Goal: Task Accomplishment & Management: Use online tool/utility

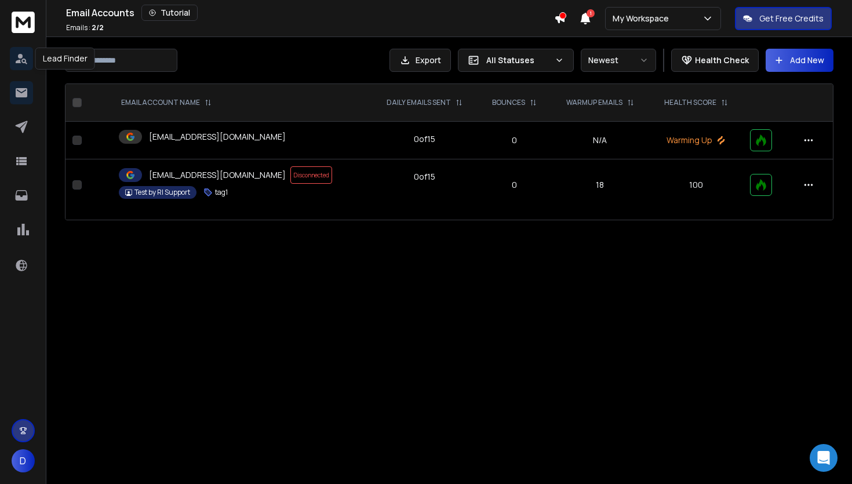
click at [19, 57] on circle at bounding box center [20, 56] width 5 height 5
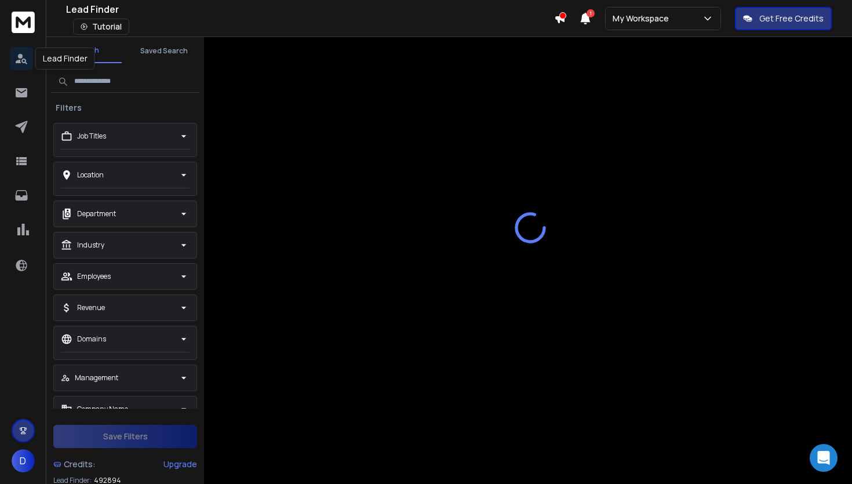
type input "******"
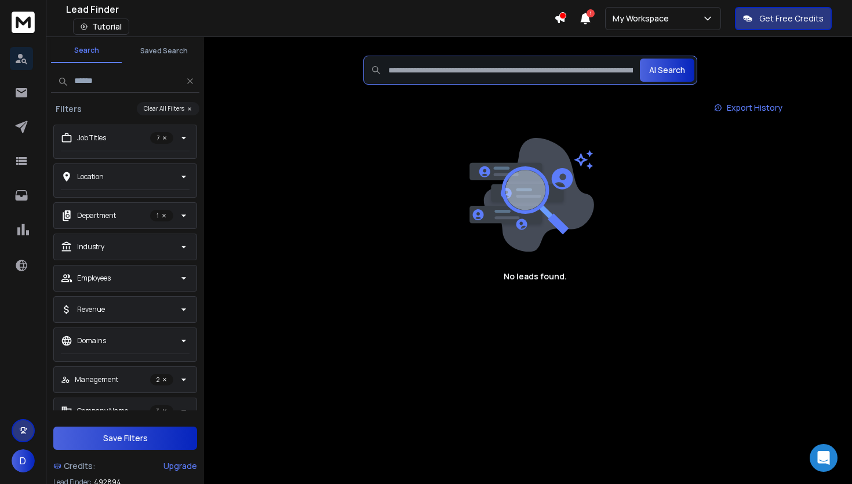
click at [122, 439] on button "Save Filters" at bounding box center [125, 438] width 144 height 23
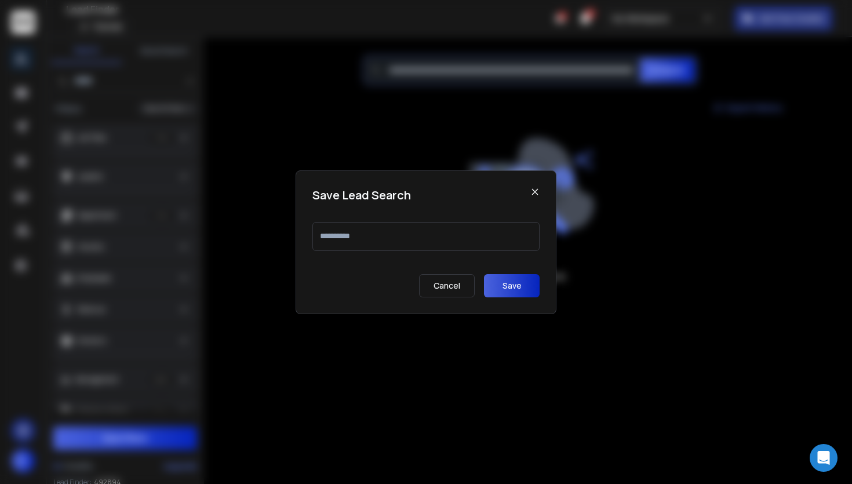
click at [432, 248] on input at bounding box center [425, 236] width 227 height 29
type input "*"
type input "**********"
click at [510, 282] on button "Save" at bounding box center [512, 285] width 56 height 23
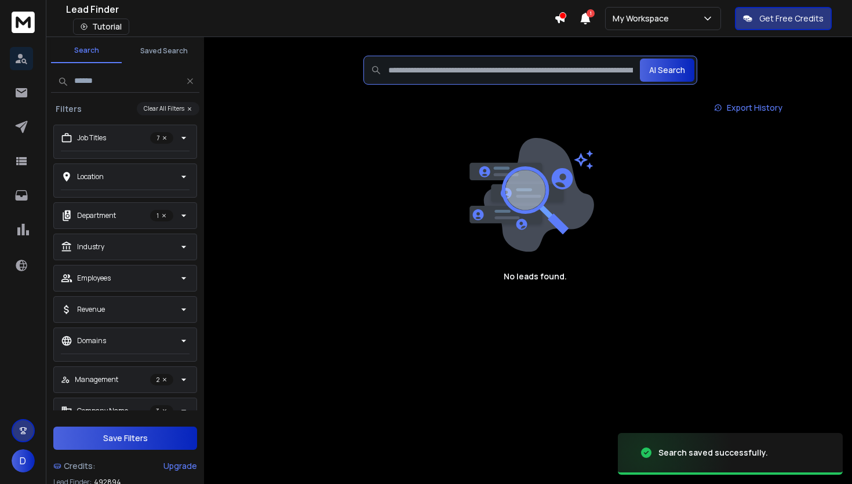
click at [159, 56] on button "Saved Search" at bounding box center [164, 50] width 71 height 23
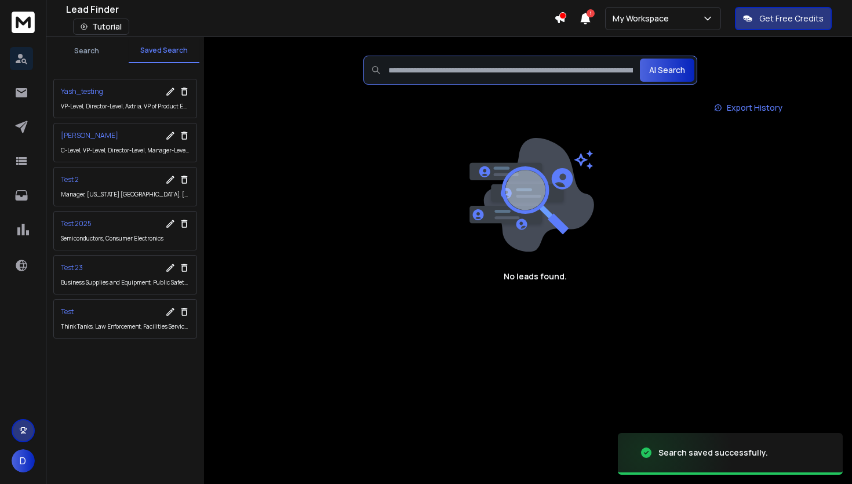
click at [103, 54] on button "Search" at bounding box center [86, 50] width 71 height 23
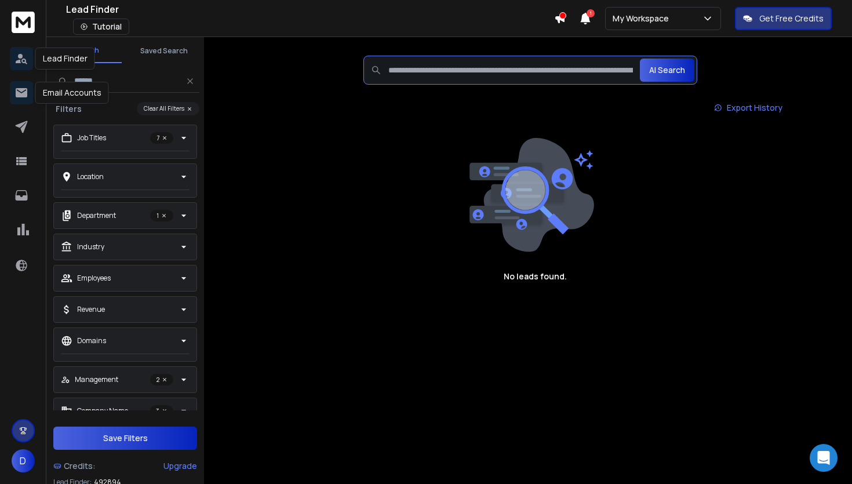
click at [20, 89] on icon at bounding box center [22, 92] width 12 height 9
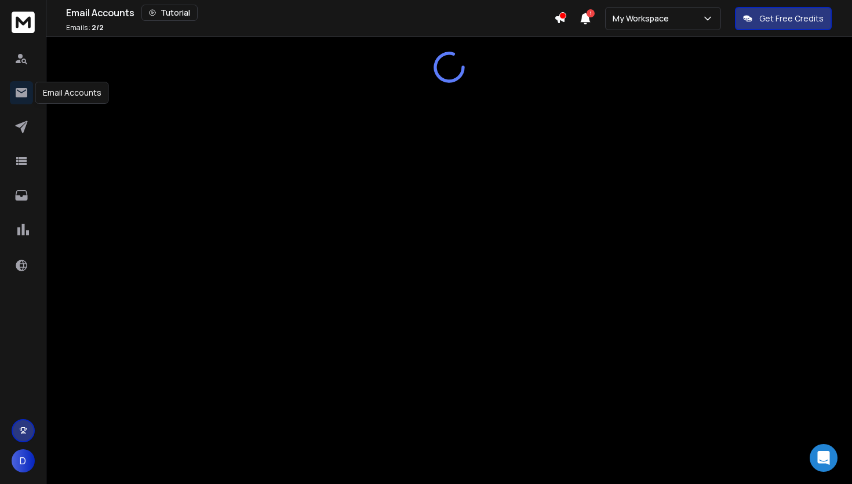
click at [20, 89] on icon at bounding box center [22, 92] width 12 height 9
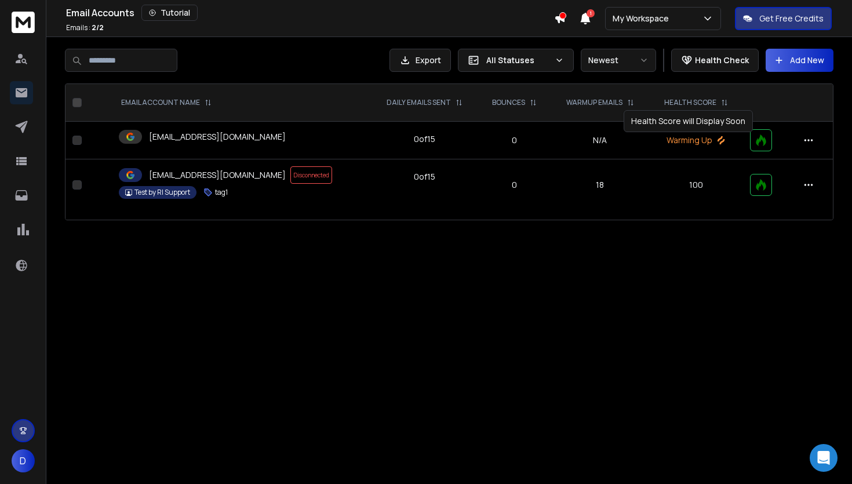
click at [706, 141] on p "Warming Up" at bounding box center [696, 140] width 80 height 12
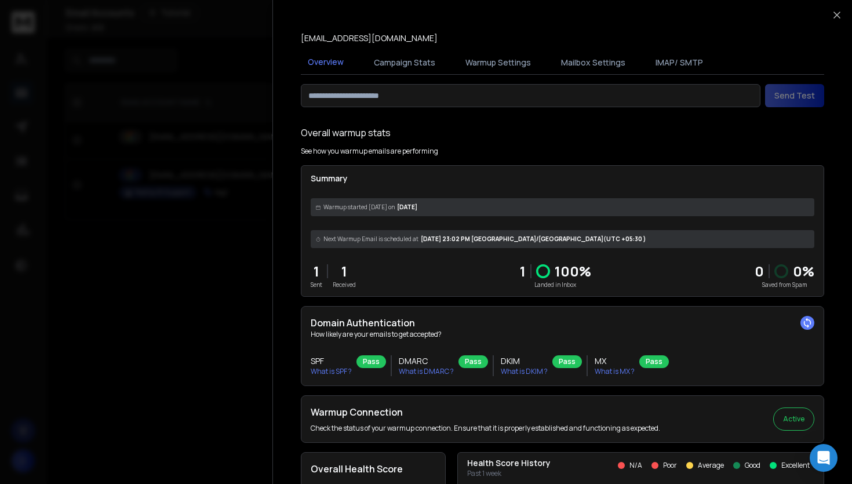
click at [400, 62] on button "Campaign Stats" at bounding box center [404, 63] width 75 height 26
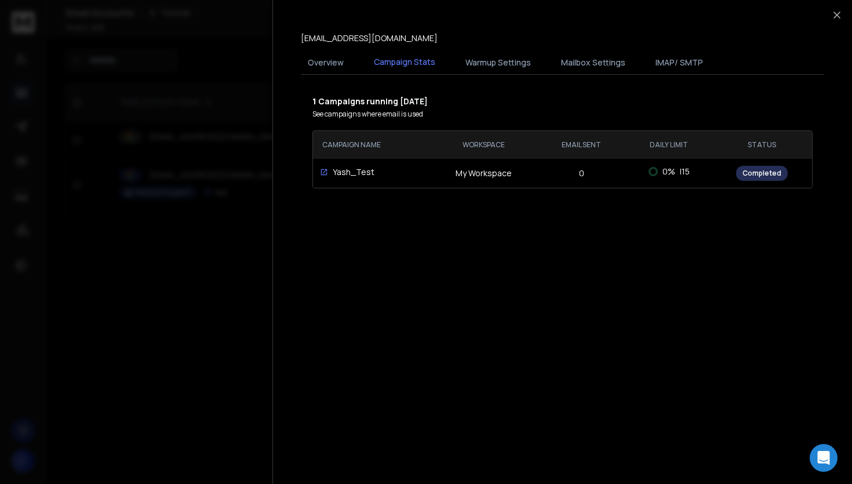
click at [530, 76] on div "Overview Campaign Stats Warmup Settings Mailbox Settings IMAP/ SMTP 1 Campaigns…" at bounding box center [562, 125] width 523 height 149
click at [514, 67] on button "Warmup Settings" at bounding box center [498, 63] width 79 height 26
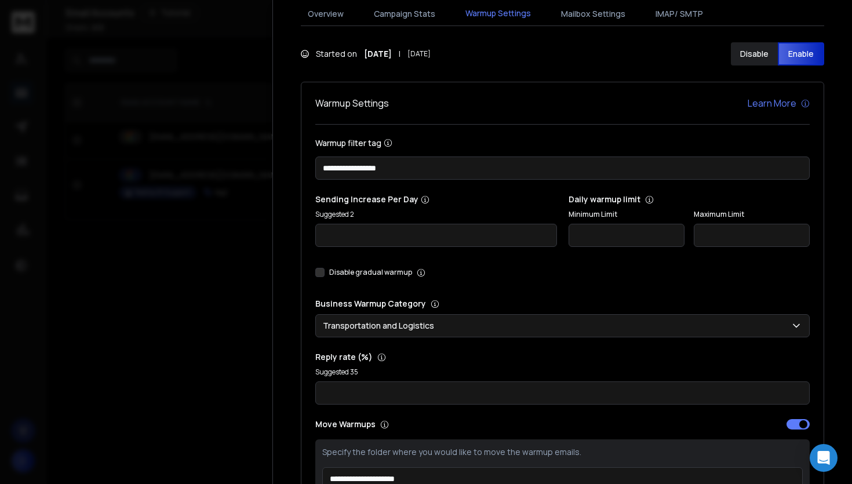
scroll to position [64, 0]
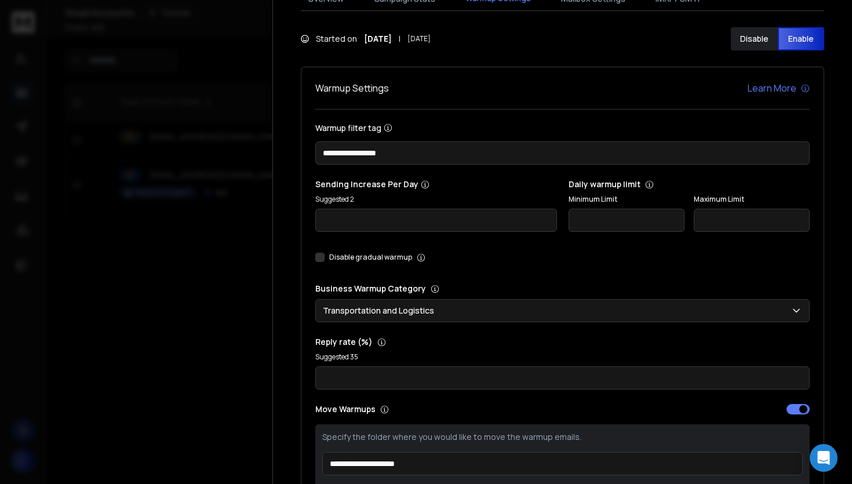
click at [410, 226] on input "*" at bounding box center [436, 220] width 242 height 23
click at [611, 220] on input "*" at bounding box center [627, 220] width 116 height 23
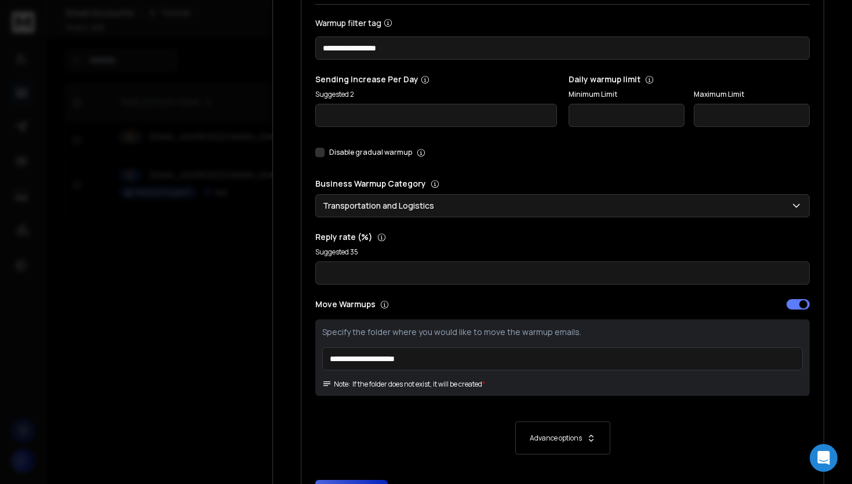
scroll to position [171, 0]
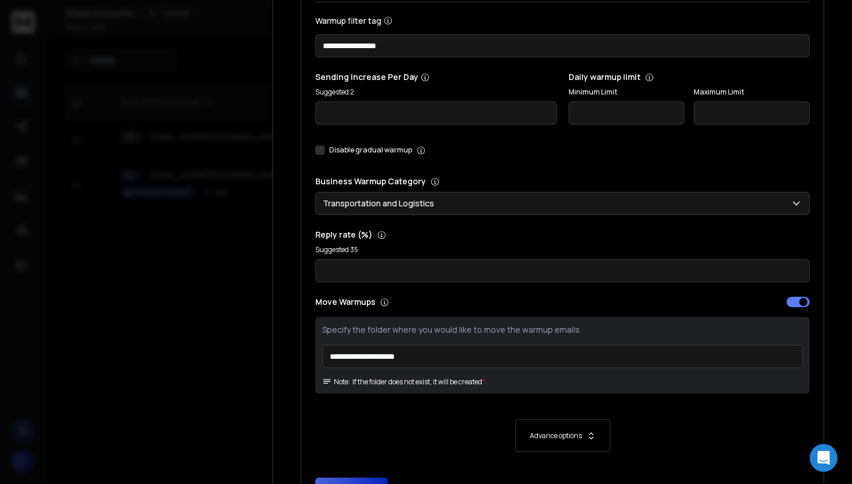
click at [449, 355] on input "**********" at bounding box center [562, 356] width 481 height 23
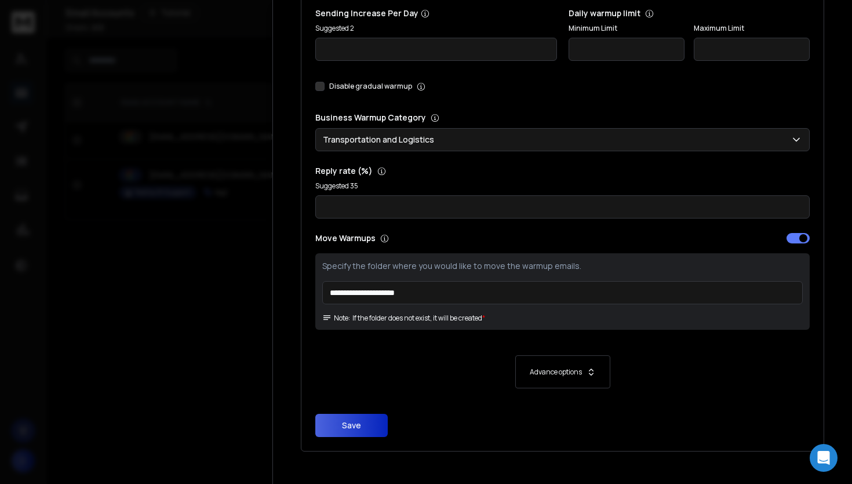
click at [530, 368] on p "Advance options" at bounding box center [556, 372] width 52 height 9
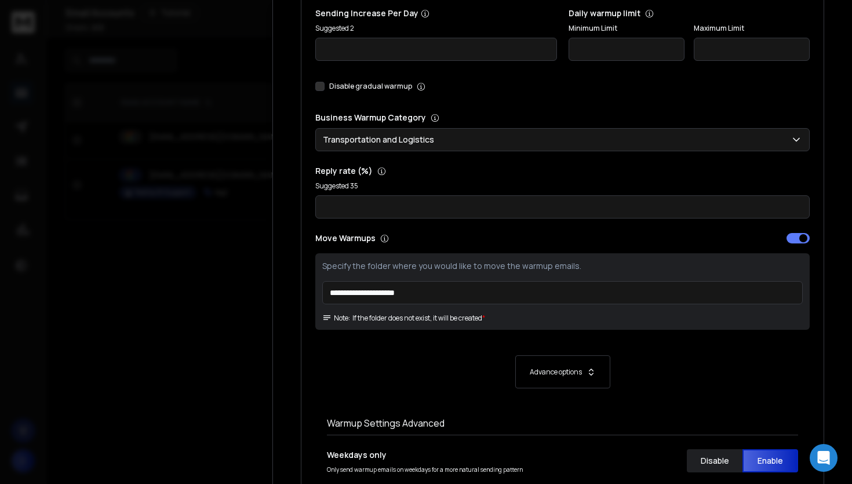
click at [530, 368] on p "Advance options" at bounding box center [556, 372] width 52 height 9
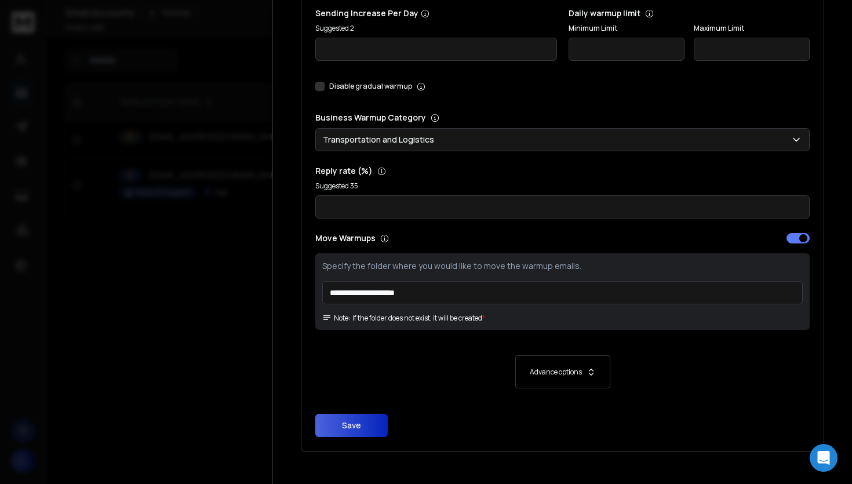
click at [530, 368] on p "Advance options" at bounding box center [556, 372] width 52 height 9
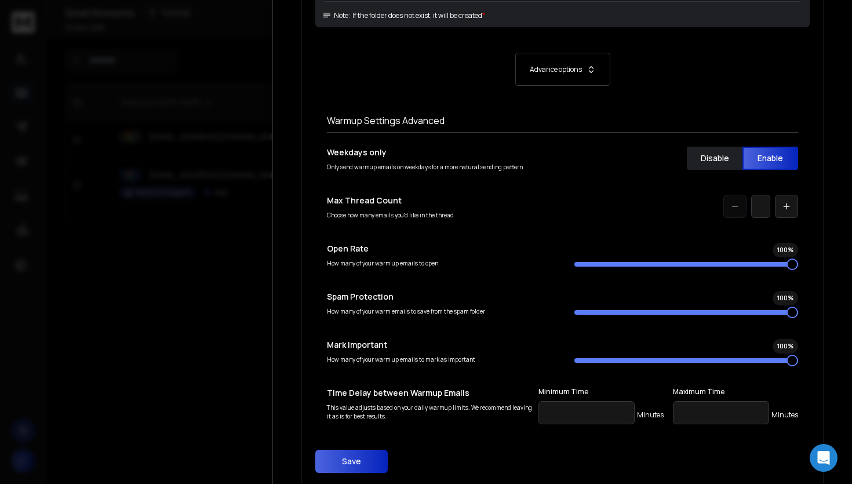
scroll to position [573, 0]
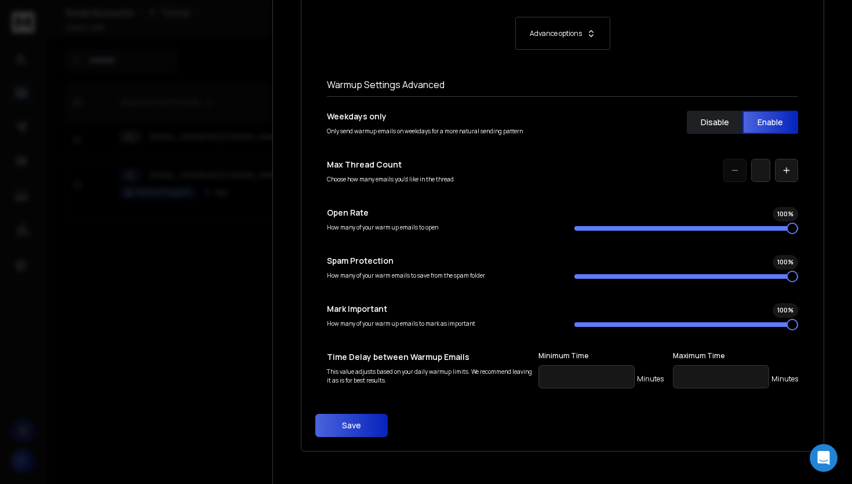
click at [581, 377] on input "number" at bounding box center [587, 376] width 96 height 23
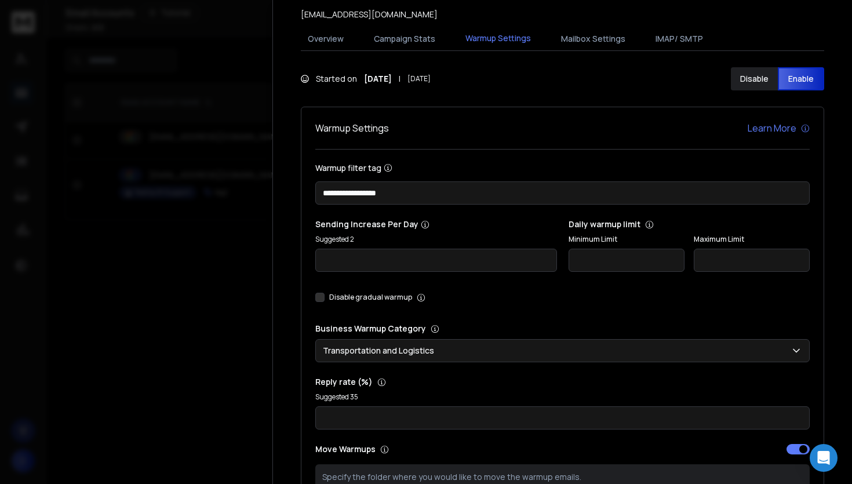
scroll to position [0, 0]
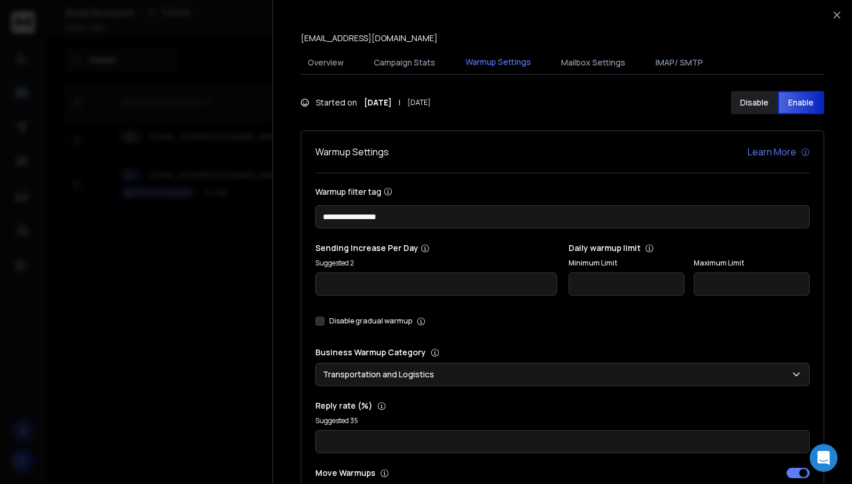
click at [601, 62] on button "Mailbox Settings" at bounding box center [593, 63] width 78 height 26
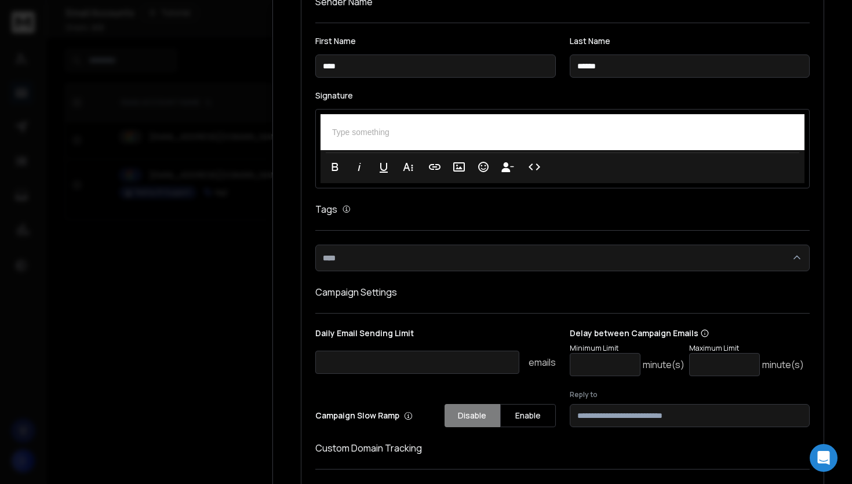
scroll to position [121, 0]
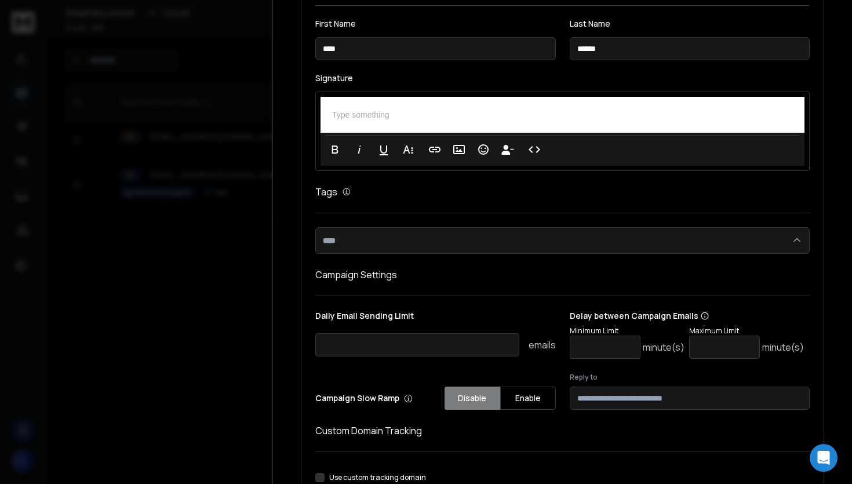
click at [384, 121] on div at bounding box center [563, 115] width 484 height 36
click at [386, 147] on icon "button" at bounding box center [384, 151] width 8 height 10
drag, startPoint x: 382, startPoint y: 117, endPoint x: 330, endPoint y: 114, distance: 51.6
click at [330, 114] on div "**********" at bounding box center [563, 115] width 484 height 36
click at [357, 150] on icon "button" at bounding box center [359, 150] width 14 height 14
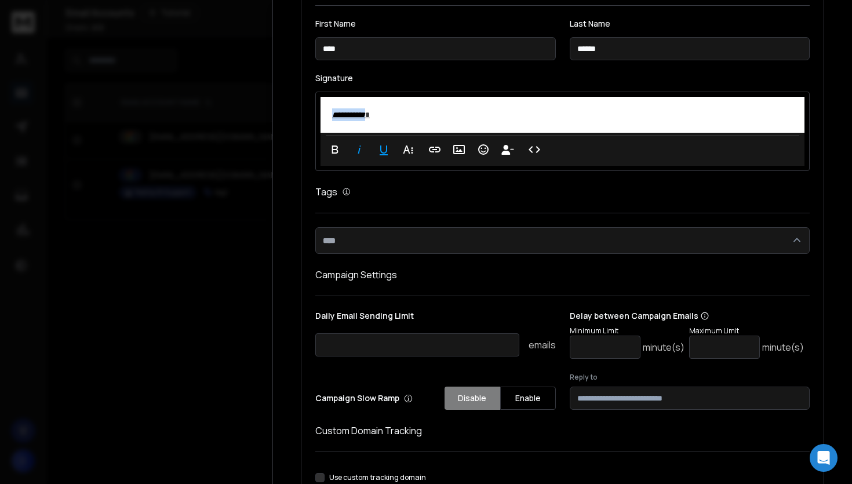
click at [420, 117] on div "**********" at bounding box center [560, 114] width 457 height 13
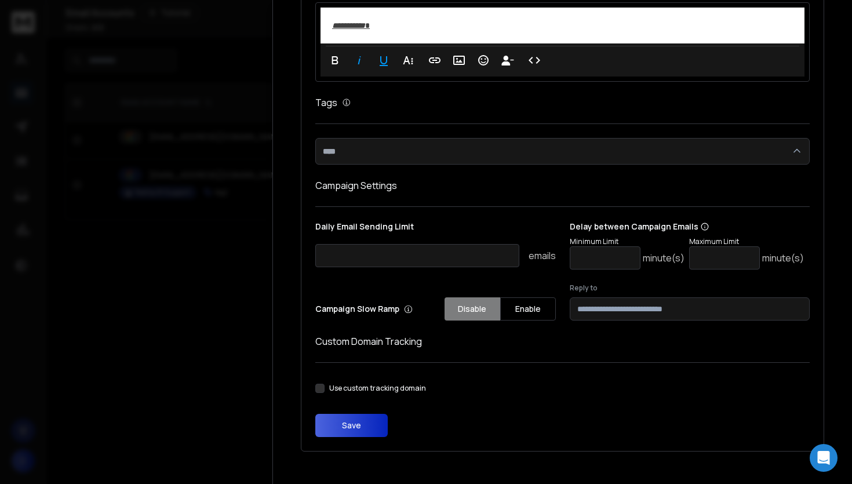
click at [391, 160] on input at bounding box center [363, 151] width 90 height 21
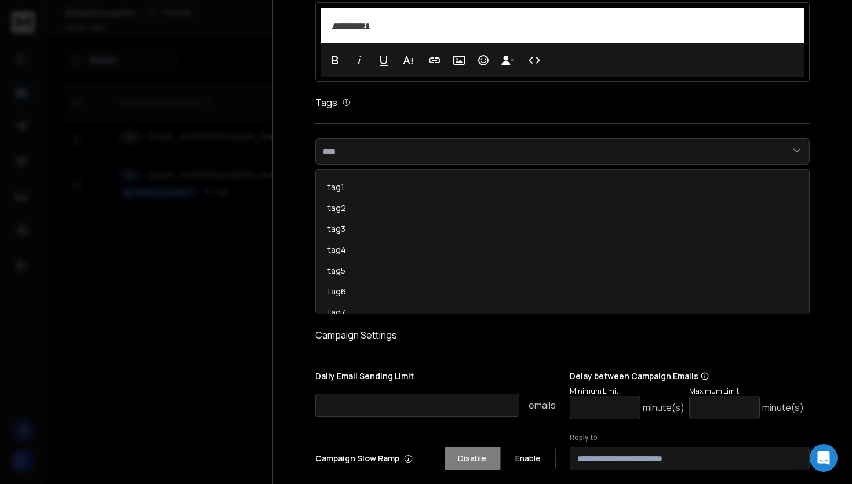
click at [391, 160] on input at bounding box center [363, 151] width 90 height 21
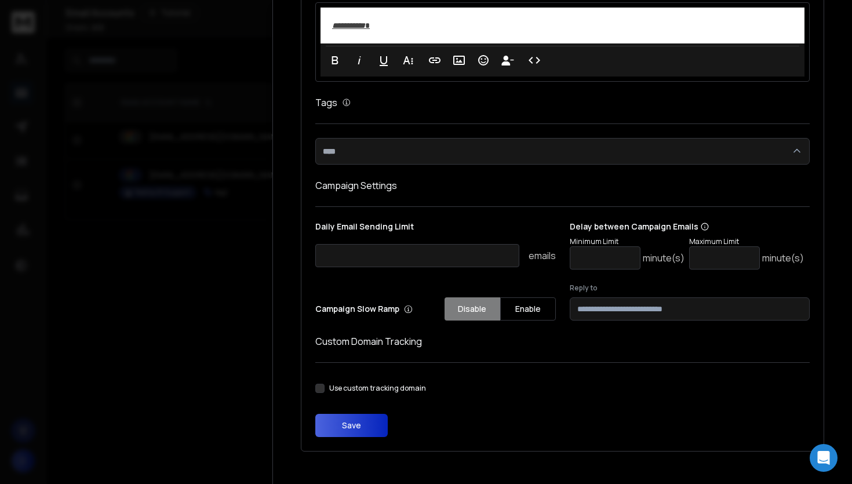
click at [213, 121] on div at bounding box center [426, 242] width 852 height 484
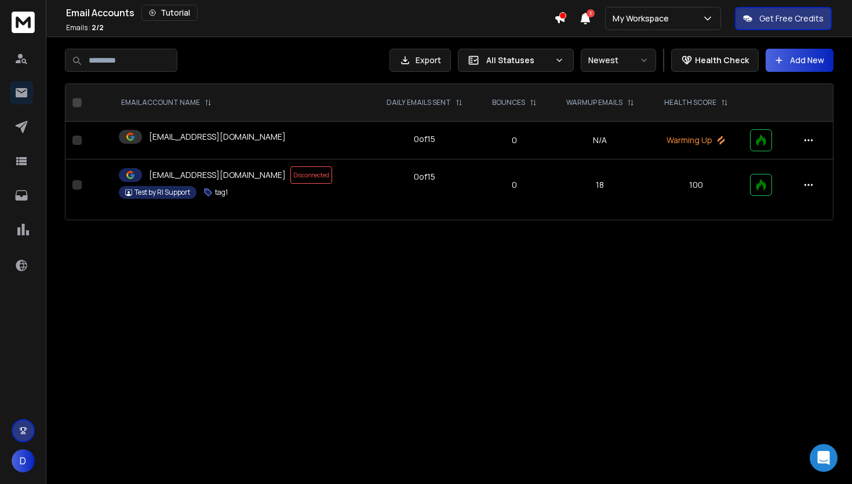
click at [759, 140] on icon at bounding box center [761, 140] width 12 height 12
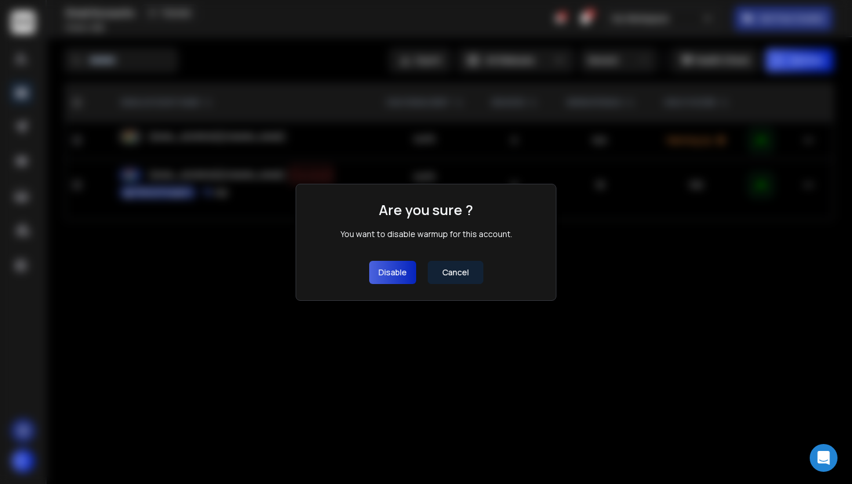
click at [456, 276] on button "Cancel" at bounding box center [456, 272] width 56 height 23
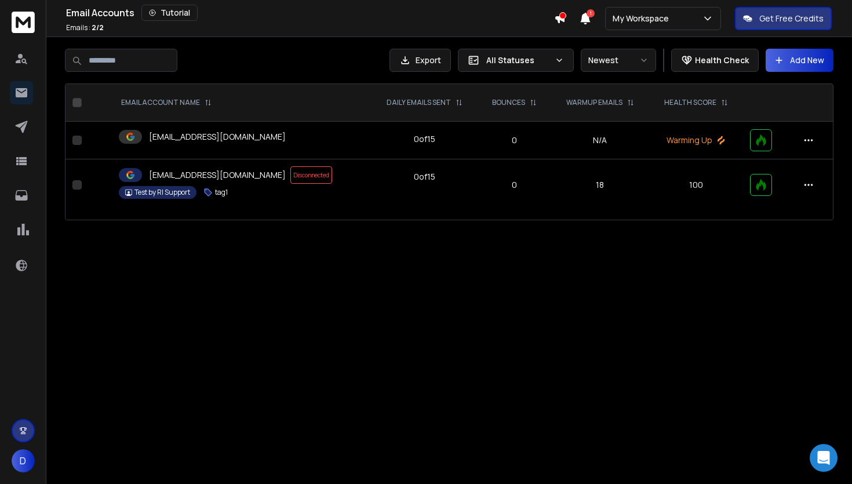
click at [808, 140] on icon at bounding box center [809, 140] width 10 height 10
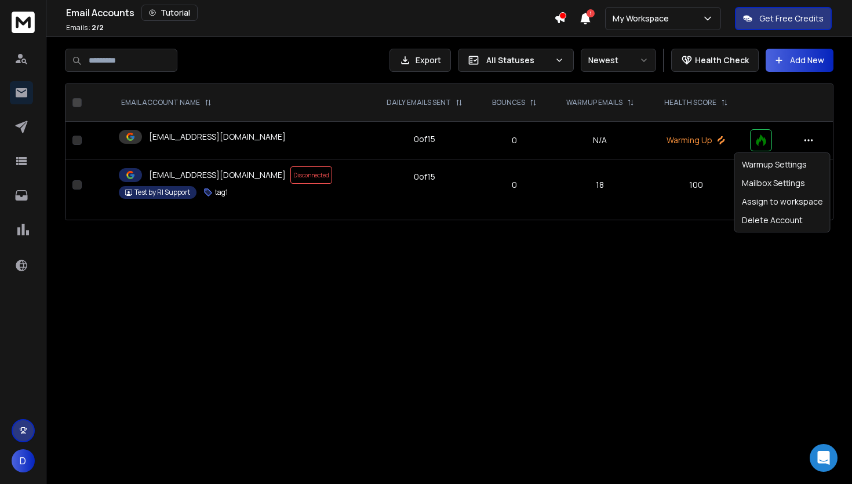
click at [612, 332] on div "ReferralStack Unlock AI-powered affiliate growth Lifetime Deals available! Clai…" at bounding box center [426, 242] width 852 height 484
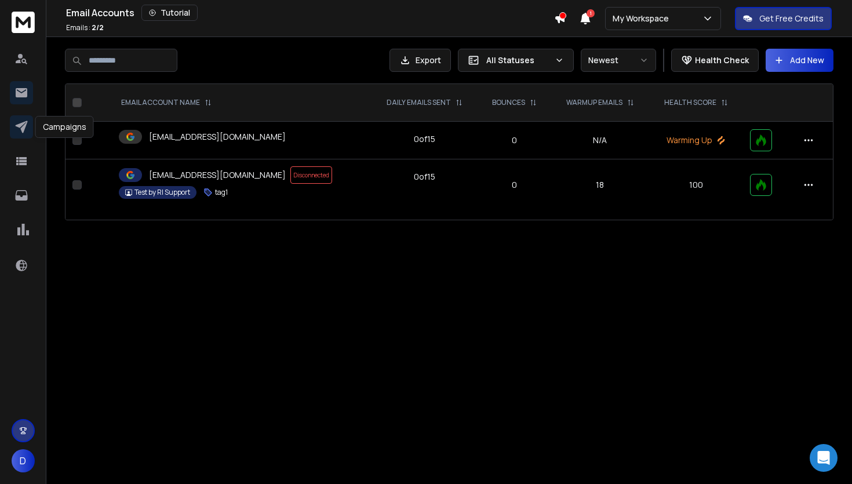
click at [21, 129] on icon at bounding box center [21, 127] width 12 height 12
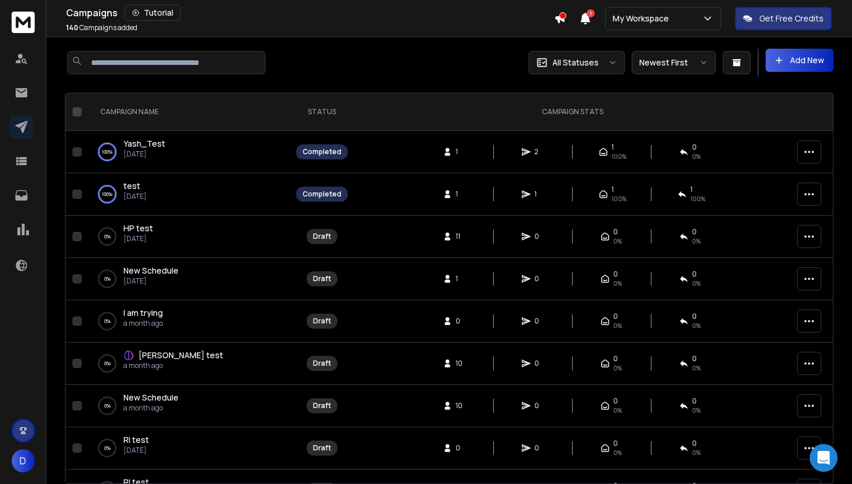
click at [157, 146] on span "Yash_Test" at bounding box center [144, 143] width 42 height 11
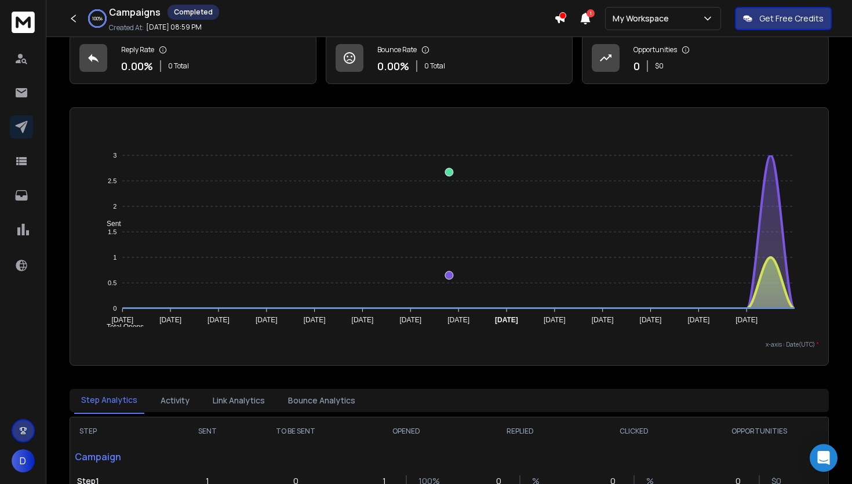
scroll to position [240, 0]
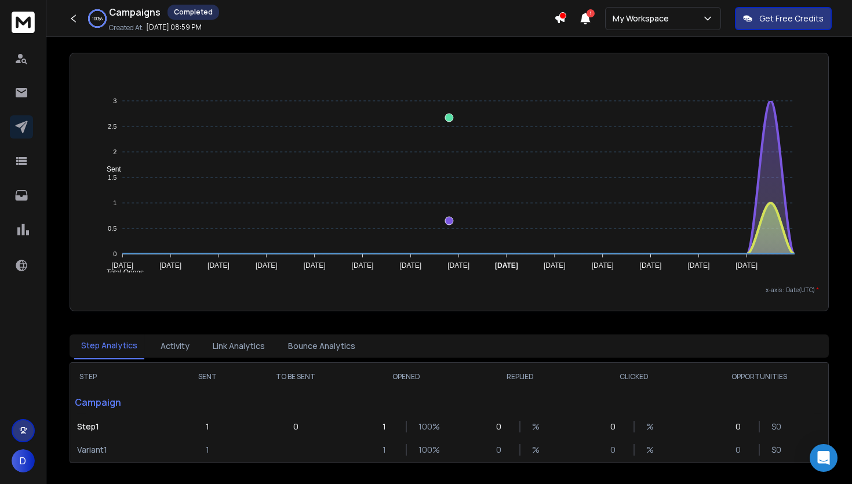
click at [184, 354] on button "Activity" at bounding box center [175, 346] width 43 height 26
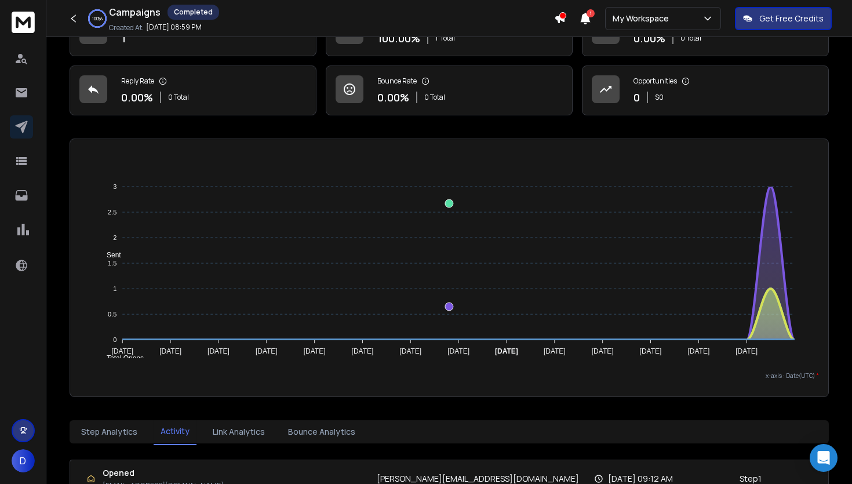
scroll to position [229, 0]
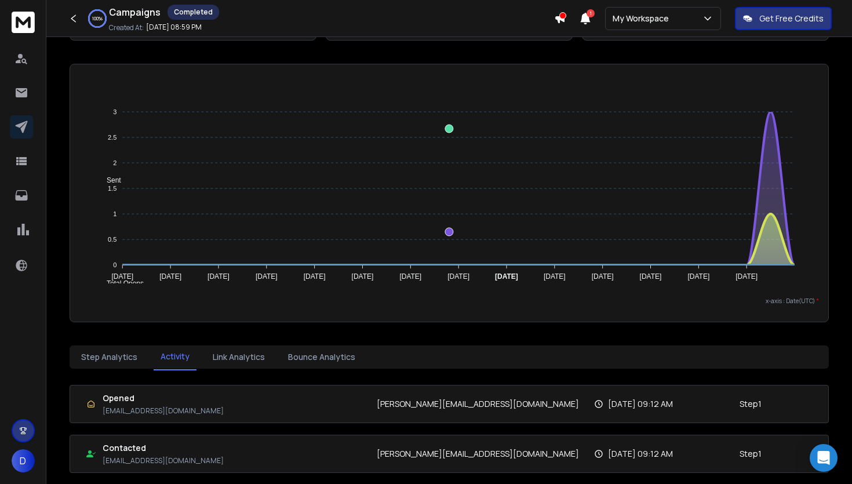
click at [236, 361] on button "Link Analytics" at bounding box center [239, 357] width 66 height 26
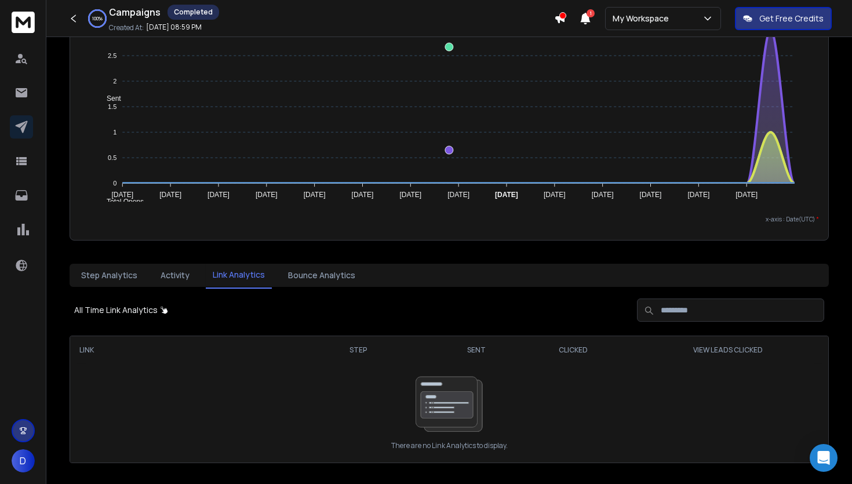
click at [319, 279] on div "Leads Contacted 1 Open Rate 100.00 % 1 Total Click Rate 0.00 % 0 Total Reply Ra…" at bounding box center [449, 159] width 759 height 618
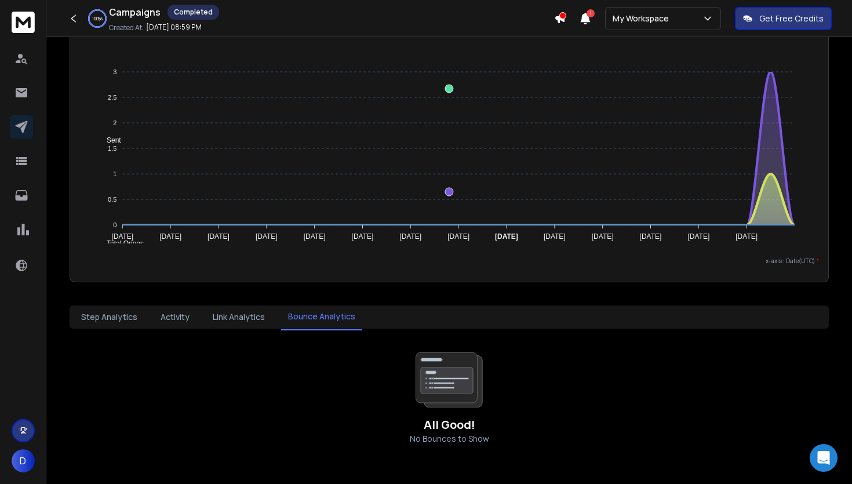
scroll to position [269, 0]
click at [249, 317] on button "Link Analytics" at bounding box center [239, 317] width 66 height 26
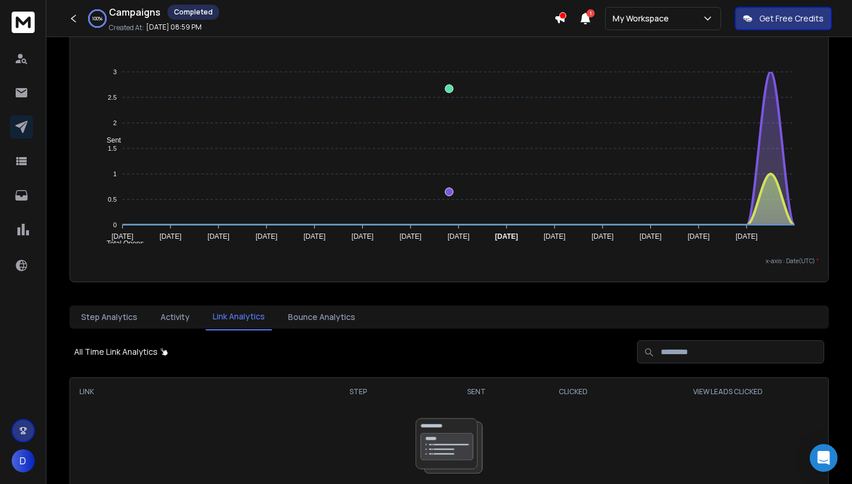
click at [126, 325] on div "Leads Contacted 1 Open Rate 100.00 % 1 Total Click Rate 0.00 % 0 Total Reply Ra…" at bounding box center [449, 201] width 759 height 618
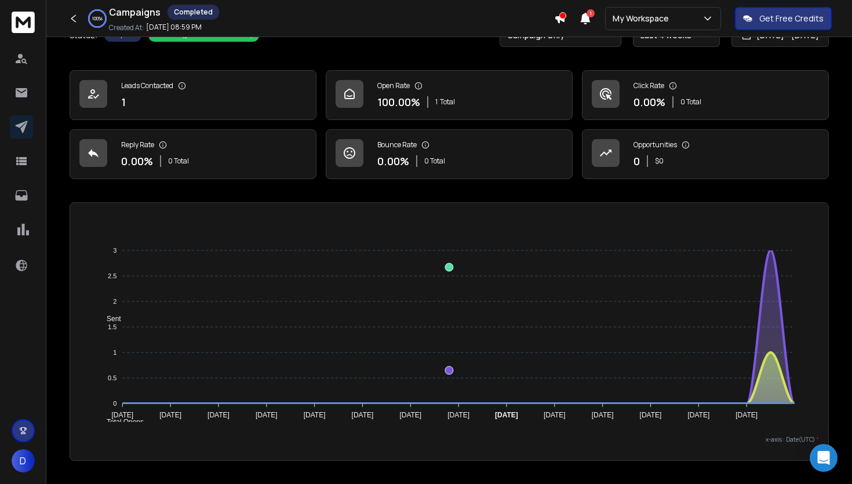
scroll to position [0, 0]
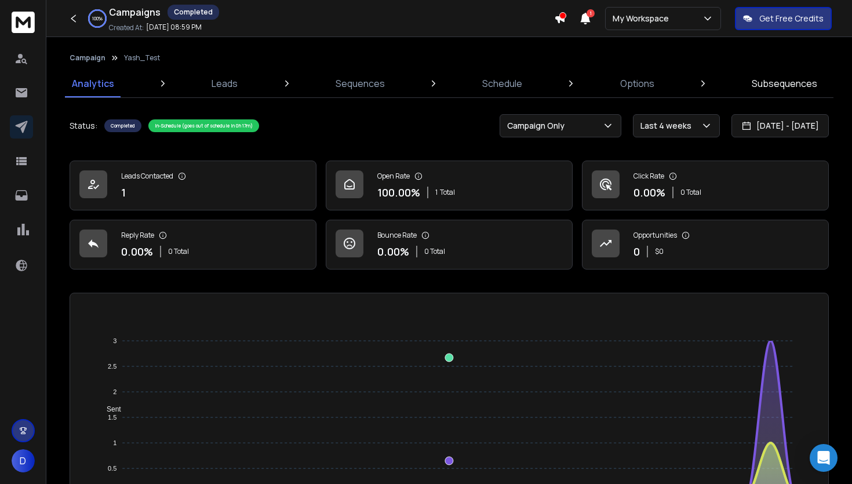
click at [783, 86] on p "Subsequences" at bounding box center [785, 84] width 66 height 14
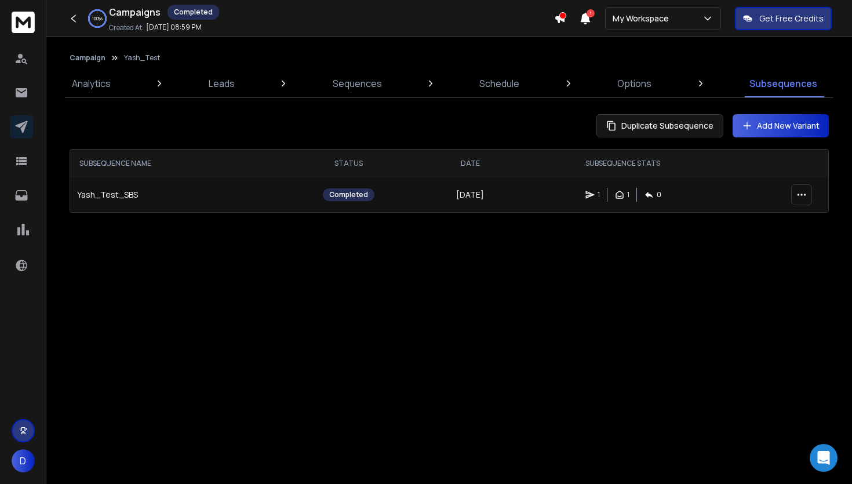
click at [186, 187] on td "Yash_Test_SBS" at bounding box center [172, 194] width 205 height 35
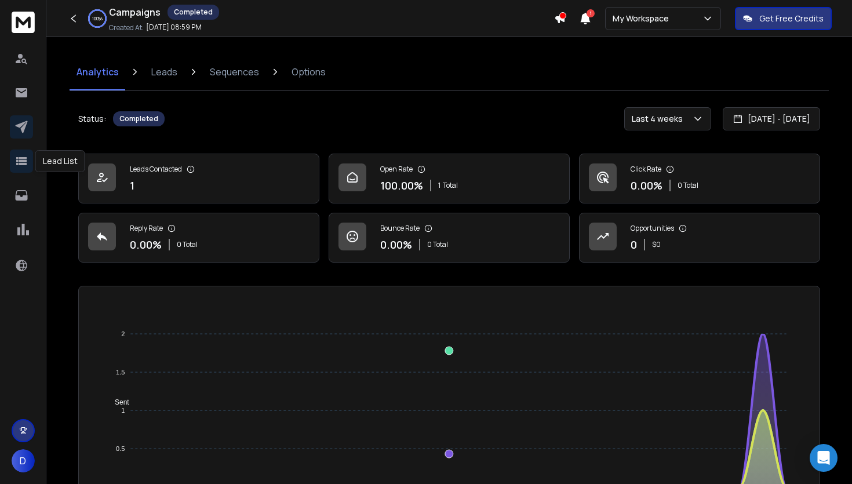
click at [23, 164] on icon at bounding box center [21, 161] width 10 height 8
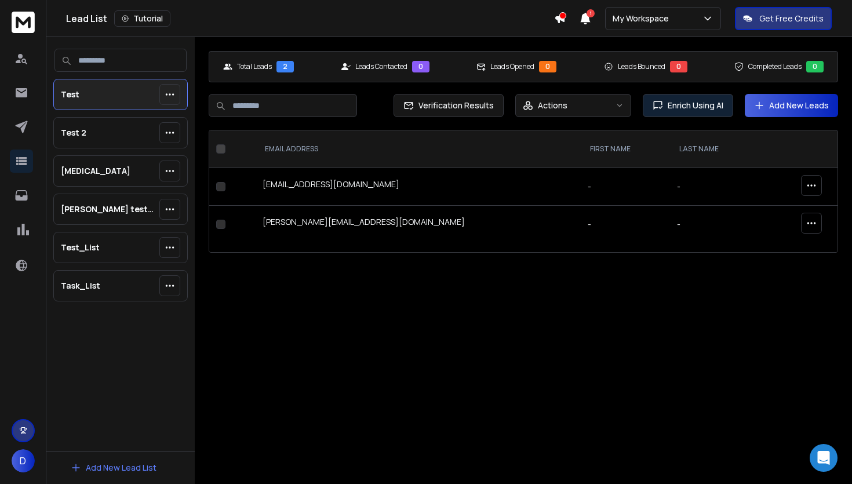
click at [704, 112] on button "Enrich Using AI" at bounding box center [688, 105] width 90 height 23
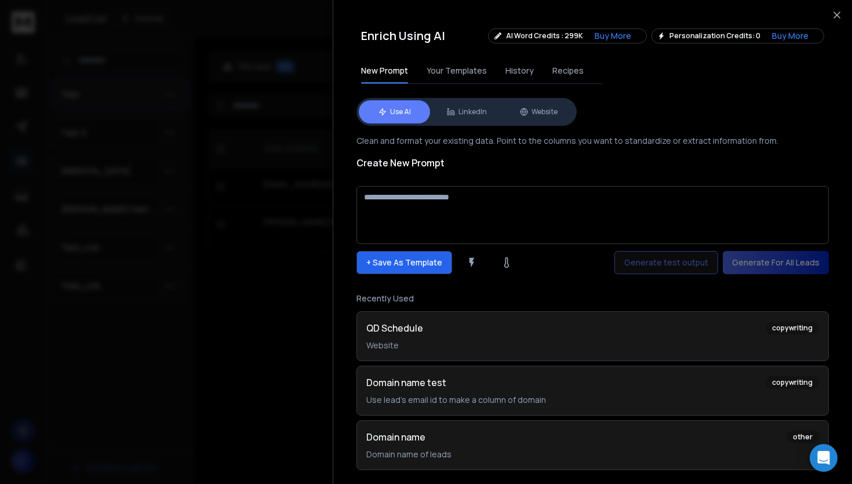
click at [249, 338] on div at bounding box center [426, 242] width 852 height 484
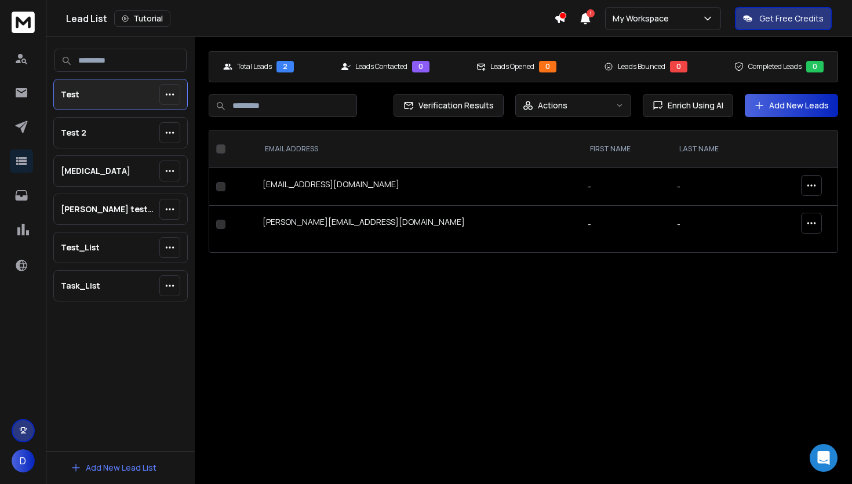
click at [105, 288] on div "Task_List" at bounding box center [120, 285] width 134 height 31
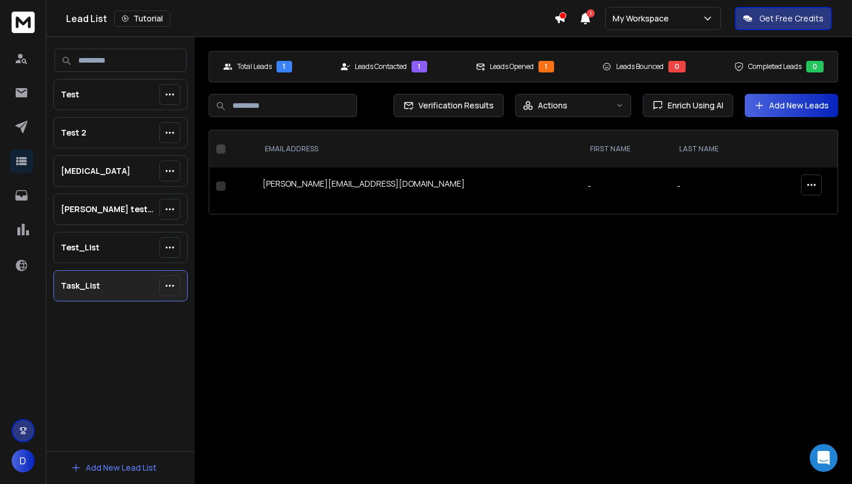
click at [113, 243] on div "Test_List" at bounding box center [120, 247] width 134 height 31
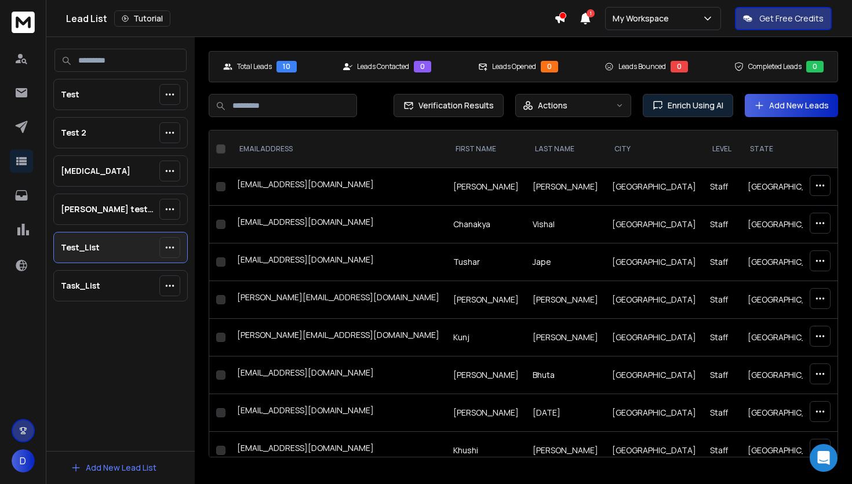
click at [691, 101] on span "Enrich Using AI" at bounding box center [693, 106] width 60 height 12
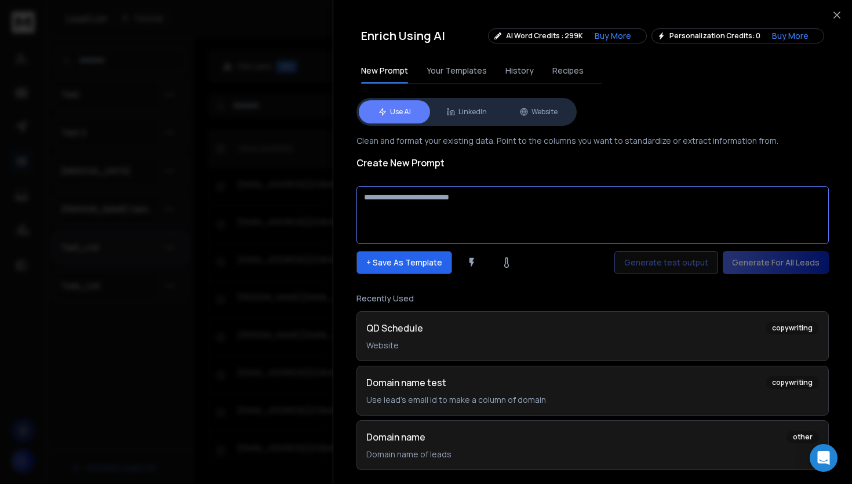
click at [428, 201] on textarea at bounding box center [593, 215] width 472 height 58
click at [460, 72] on button "Your Templates" at bounding box center [457, 71] width 60 height 26
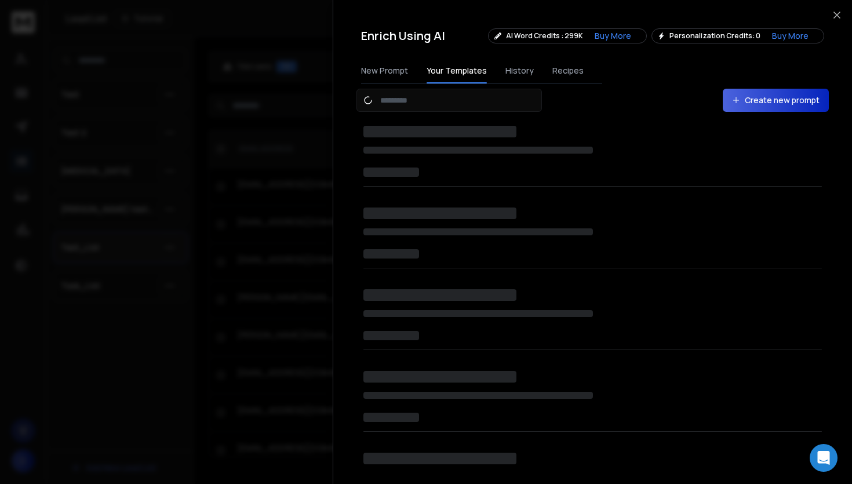
click at [506, 70] on button "History" at bounding box center [520, 71] width 28 height 26
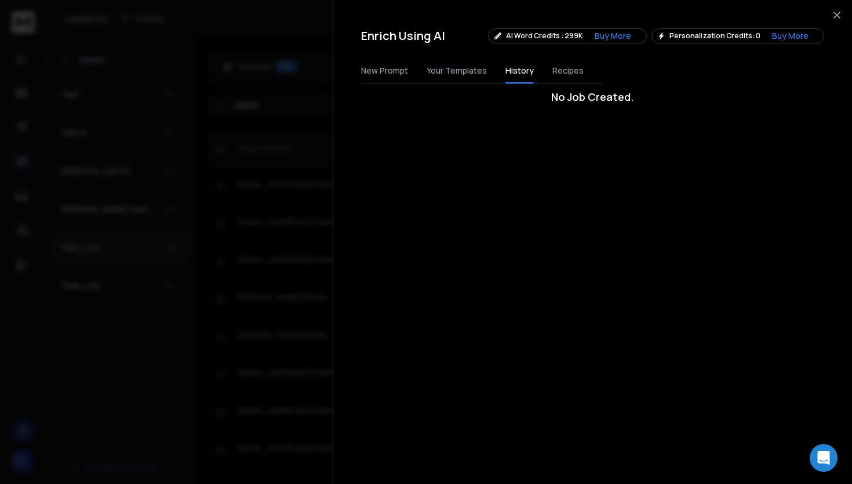
click at [568, 62] on button "Recipes" at bounding box center [567, 71] width 31 height 26
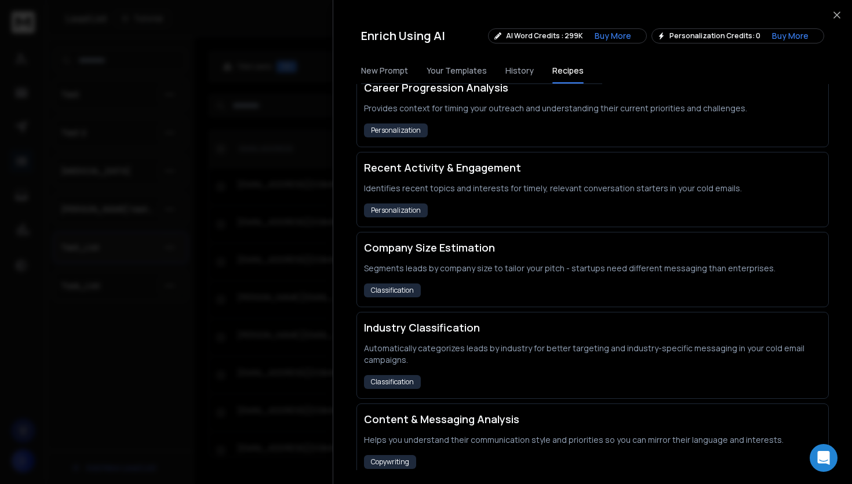
scroll to position [966, 0]
click at [438, 342] on p "Automatically categorizes leads by industry for better targeting and industry-s…" at bounding box center [592, 353] width 457 height 23
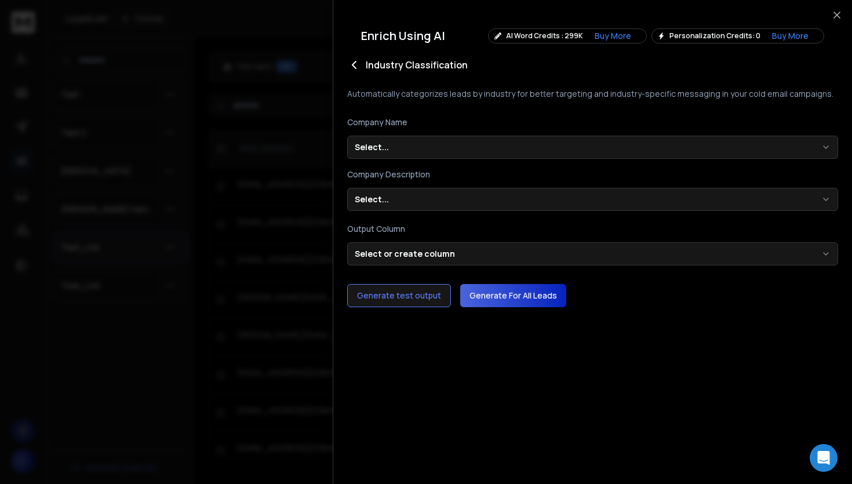
click at [464, 155] on body "ReferralStack Unlock AI-powered affiliate growth Lifetime Deals available! Clai…" at bounding box center [426, 242] width 852 height 484
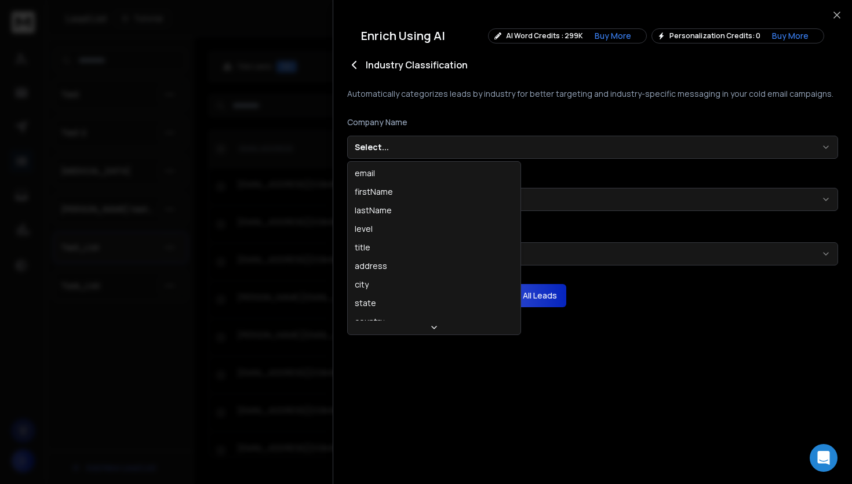
scroll to position [0, 2]
click at [437, 142] on body "ReferralStack Unlock AI-powered affiliate growth Lifetime Deals available! Clai…" at bounding box center [426, 242] width 852 height 484
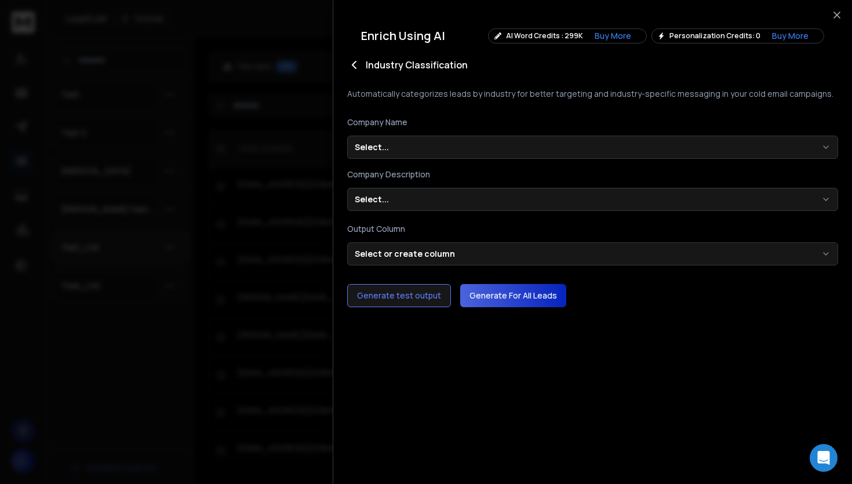
click at [437, 142] on body "ReferralStack Unlock AI-powered affiliate growth Lifetime Deals available! Clai…" at bounding box center [426, 242] width 852 height 484
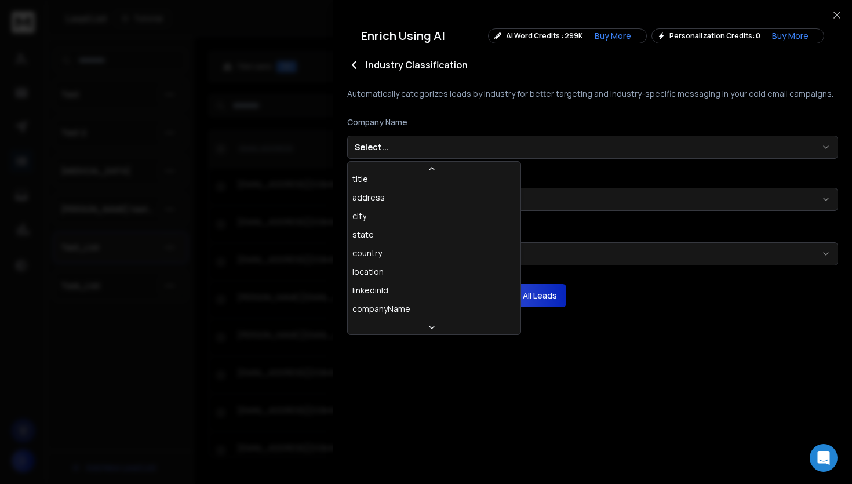
scroll to position [124, 0]
select select "**********"
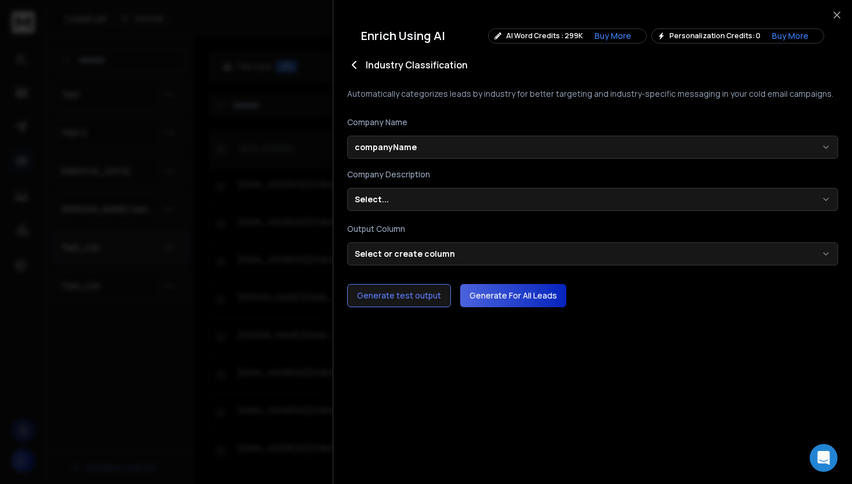
click at [423, 209] on body "ReferralStack Unlock AI-powered affiliate growth Lifetime Deals available! Clai…" at bounding box center [426, 242] width 852 height 484
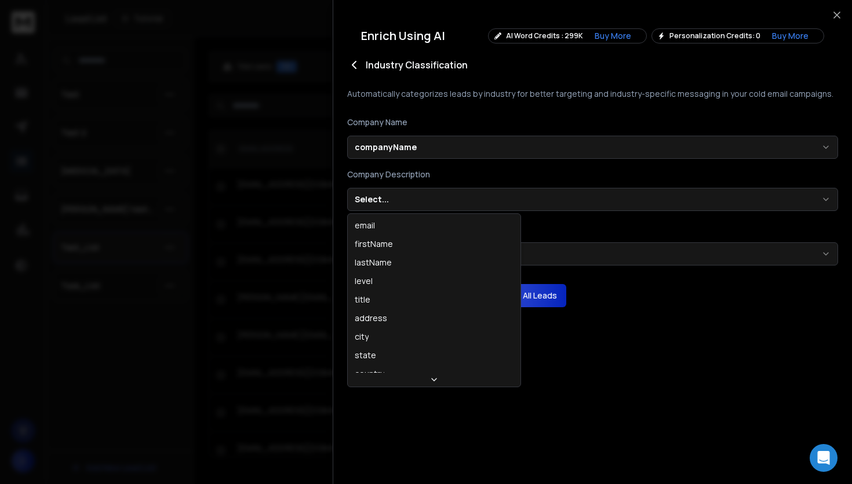
scroll to position [0, 2]
select select "*********"
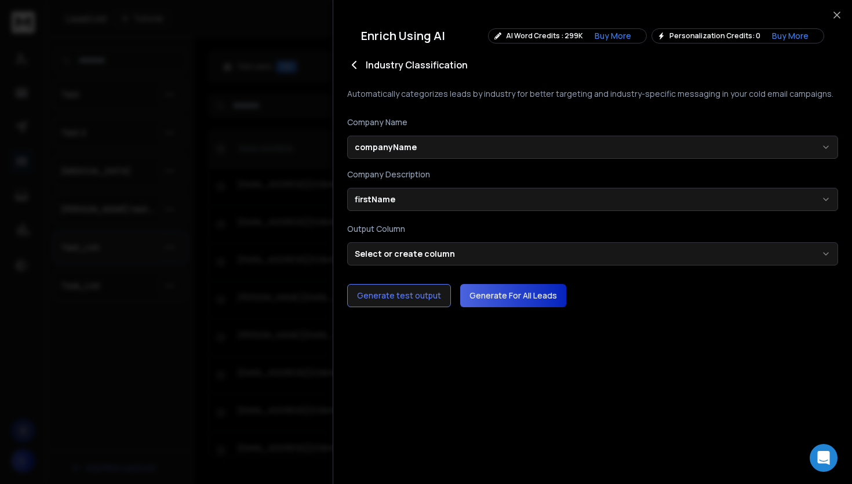
click at [409, 255] on body "ReferralStack Unlock AI-powered affiliate growth Lifetime Deals available! Clai…" at bounding box center [426, 242] width 852 height 484
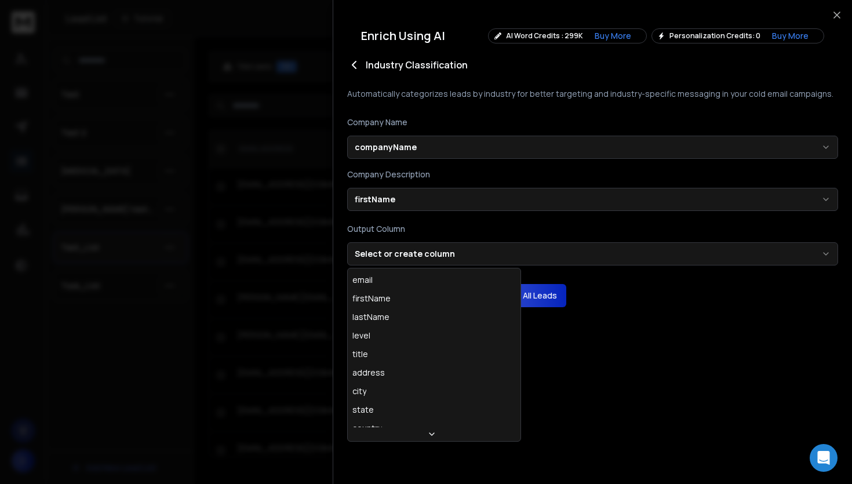
select select "*********"
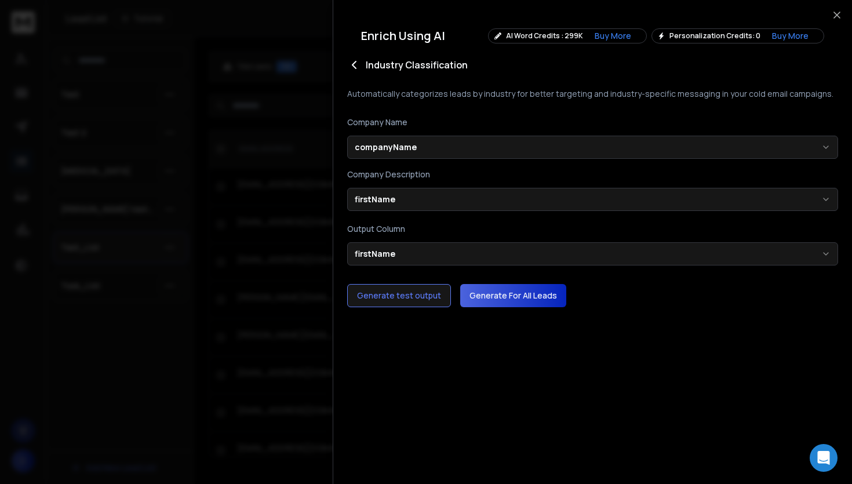
click at [491, 299] on button "Generate For All Leads" at bounding box center [513, 295] width 106 height 23
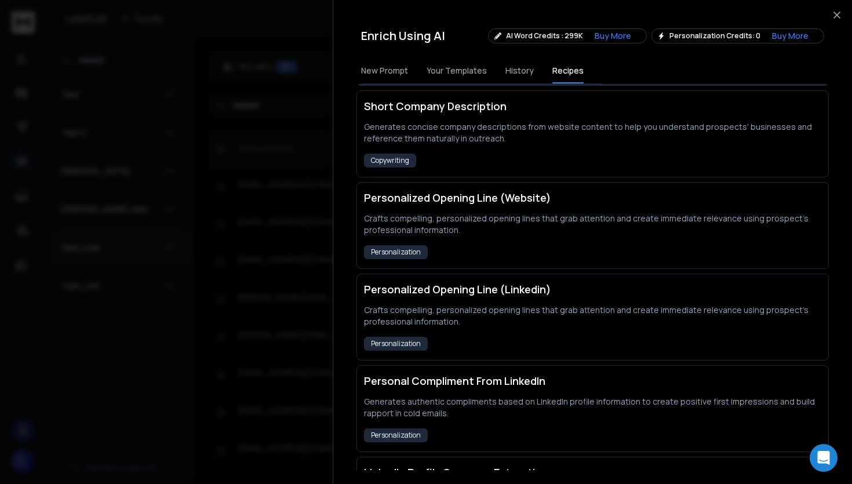
scroll to position [0, 0]
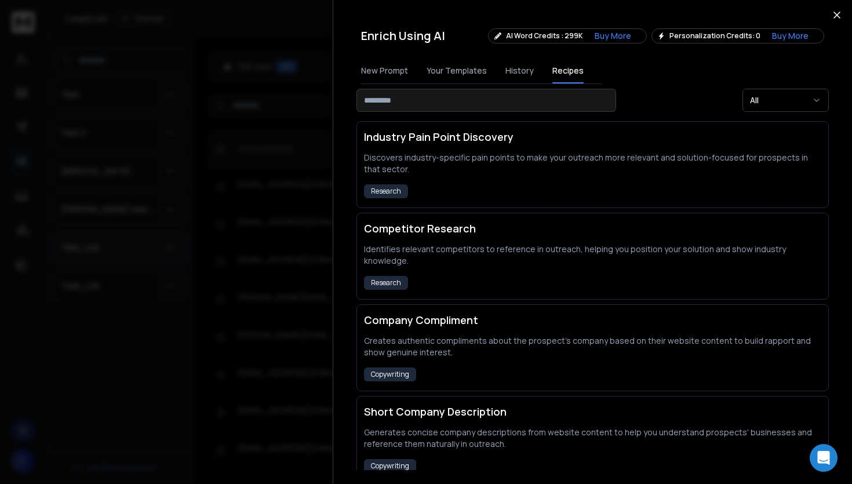
click at [841, 13] on icon "button" at bounding box center [837, 15] width 12 height 12
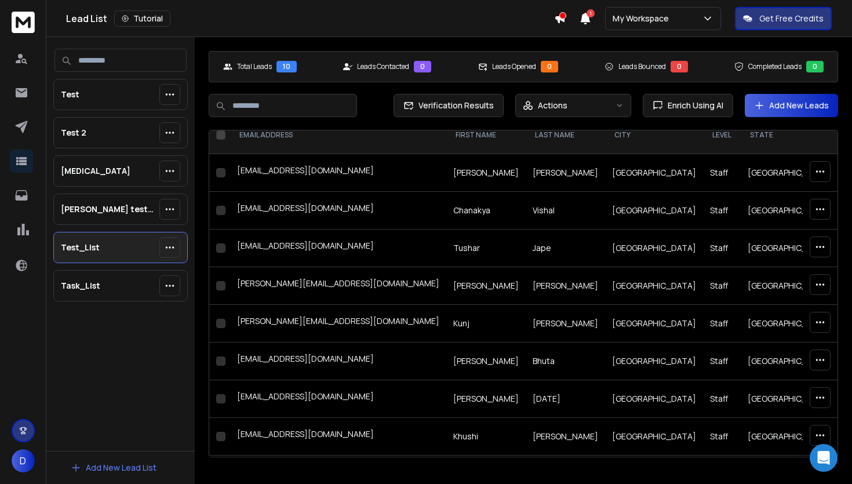
scroll to position [5, 0]
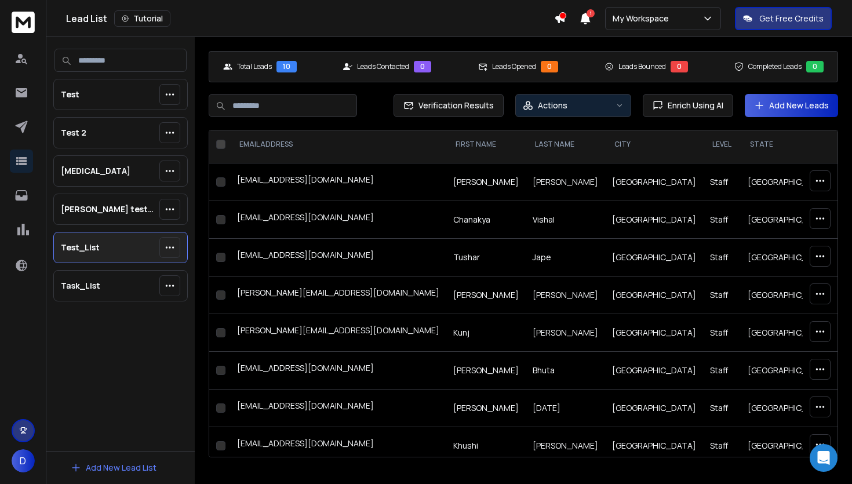
click at [559, 109] on p "Actions" at bounding box center [553, 106] width 30 height 12
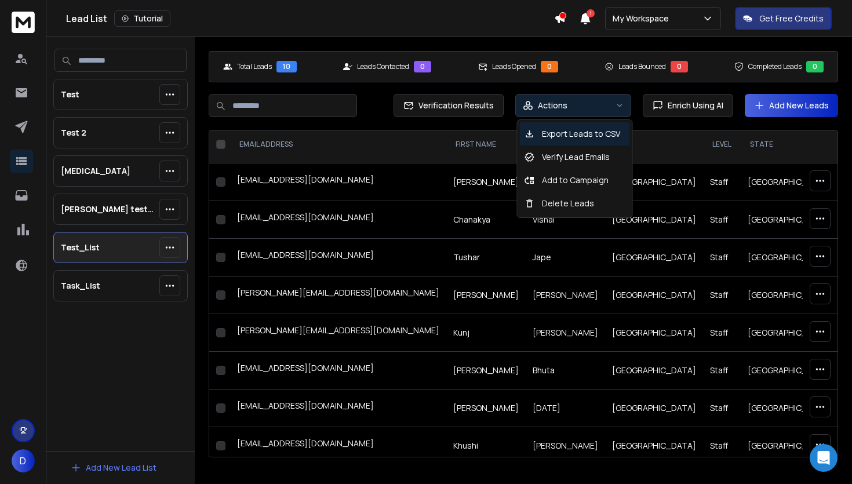
click at [559, 109] on p "Actions" at bounding box center [553, 106] width 30 height 12
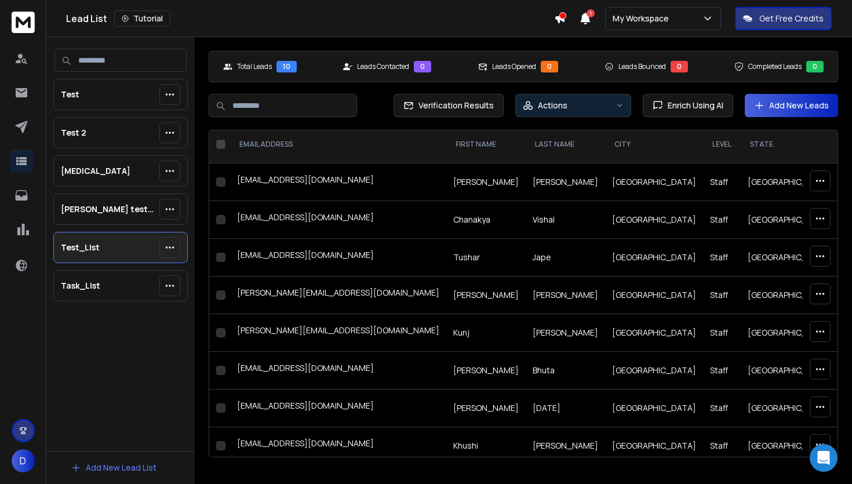
click at [559, 109] on p "Actions" at bounding box center [553, 106] width 30 height 12
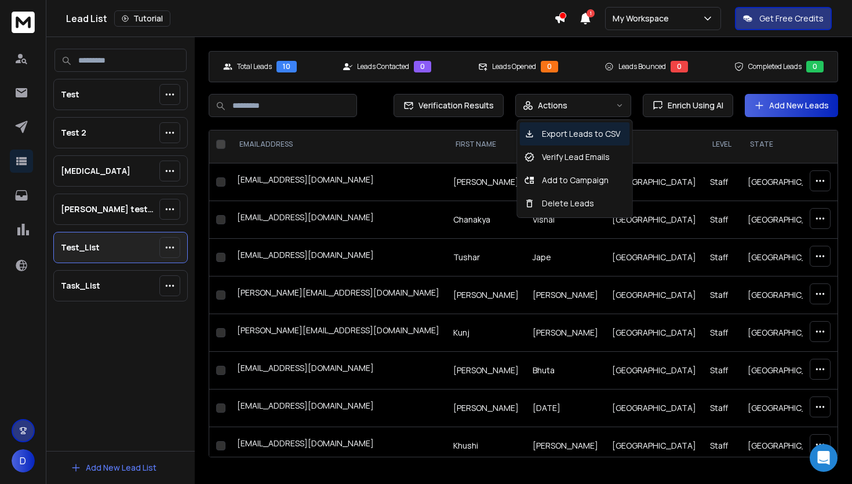
click at [579, 123] on div "Export Leads to CSV" at bounding box center [575, 133] width 110 height 23
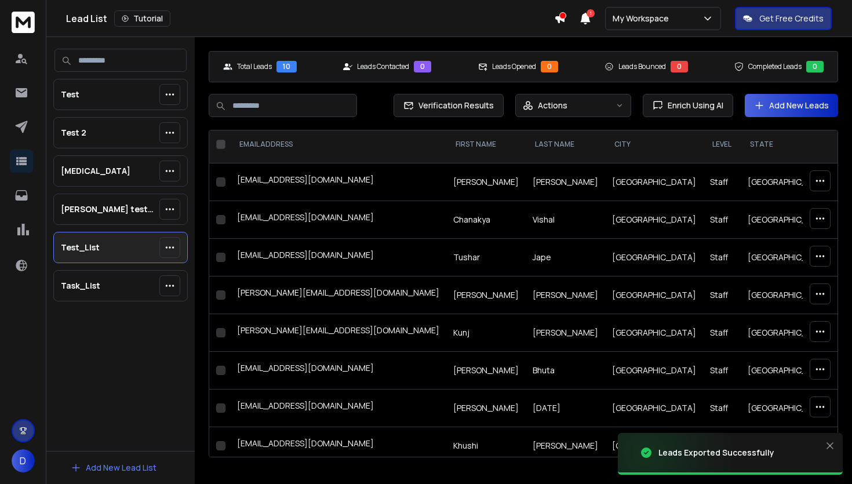
click at [718, 452] on div "Leads Exported Successfully" at bounding box center [717, 453] width 116 height 12
click at [10, 187] on link at bounding box center [21, 195] width 23 height 23
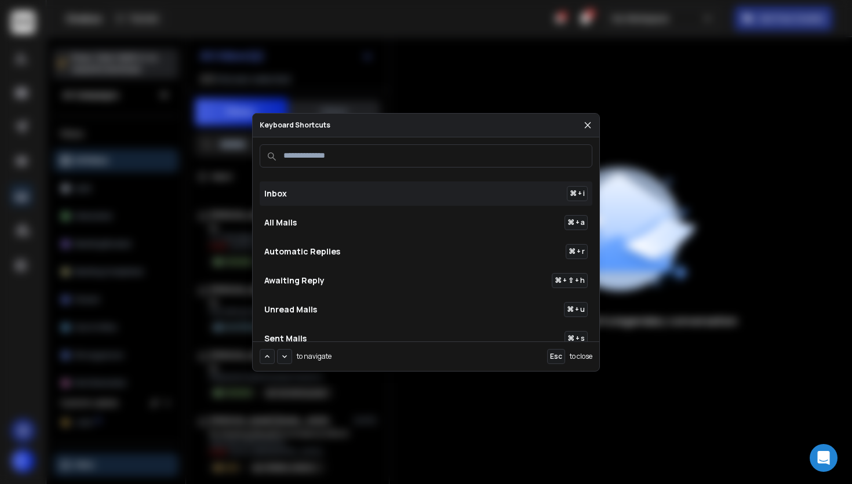
click at [587, 122] on icon at bounding box center [587, 125] width 9 height 9
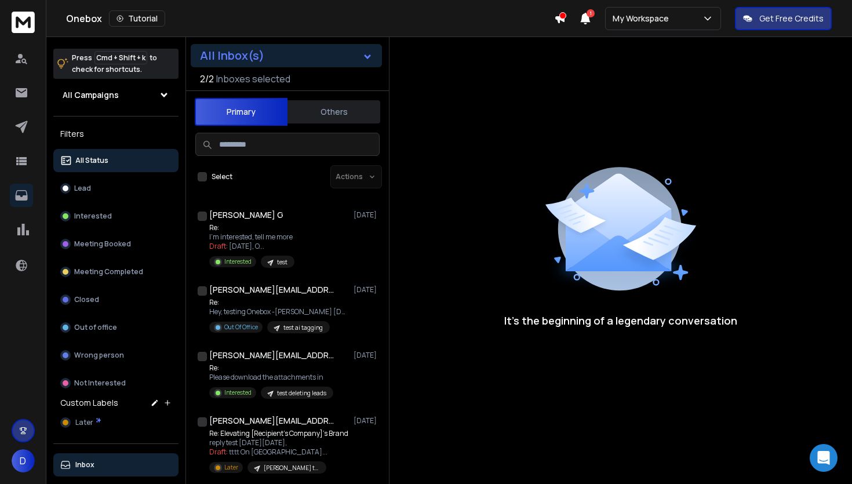
click at [258, 61] on div "All Inbox(s)" at bounding box center [232, 56] width 64 height 12
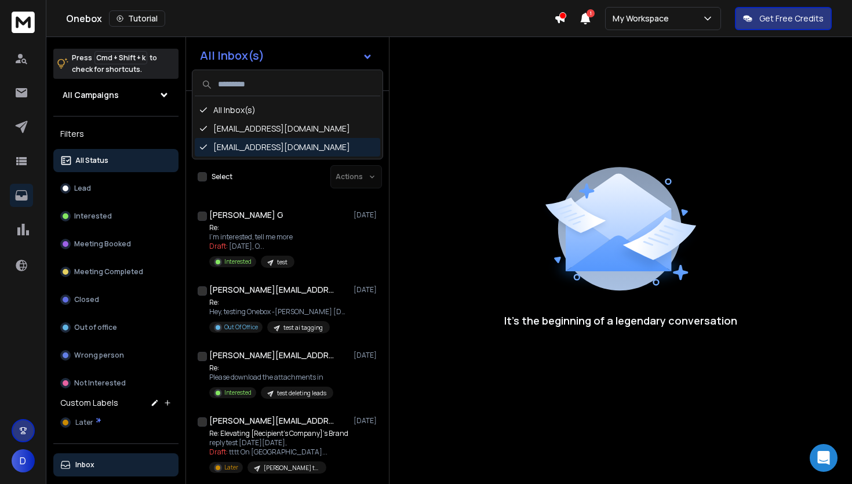
click at [205, 148] on icon at bounding box center [203, 147] width 9 height 9
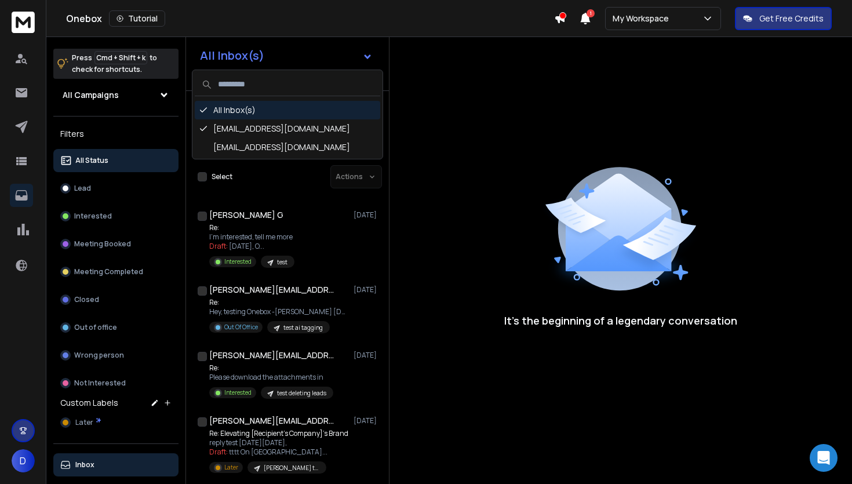
click at [205, 111] on icon at bounding box center [203, 110] width 9 height 9
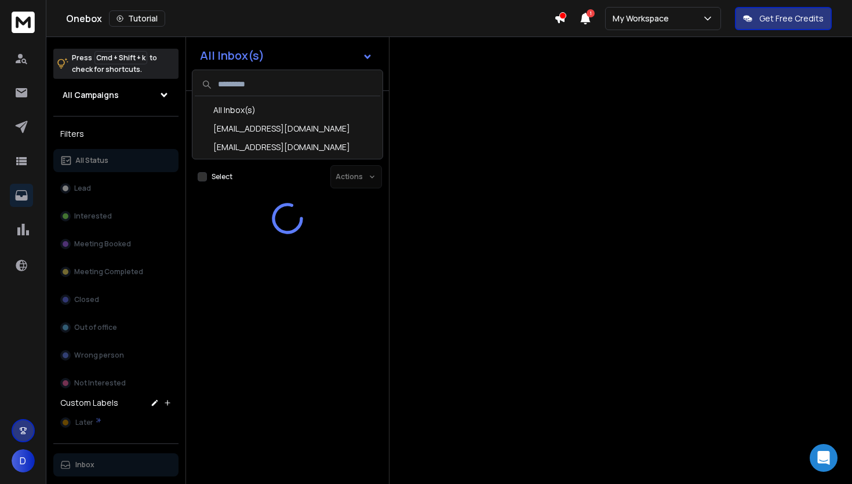
click at [440, 132] on div at bounding box center [621, 279] width 463 height 484
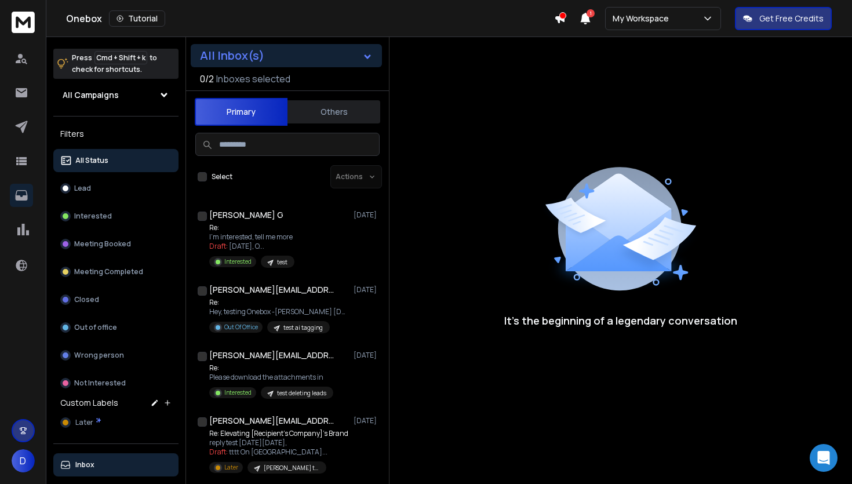
click at [366, 57] on icon at bounding box center [367, 56] width 6 height 4
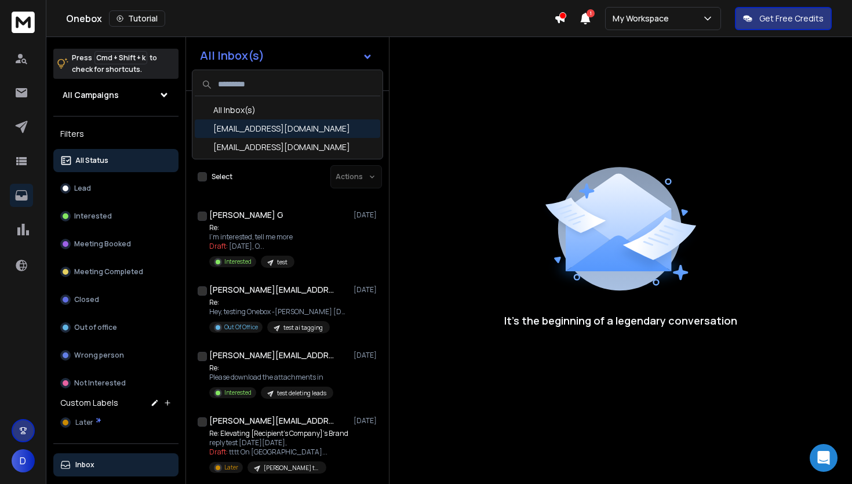
click at [255, 132] on div "[EMAIL_ADDRESS][DOMAIN_NAME]" at bounding box center [288, 128] width 186 height 19
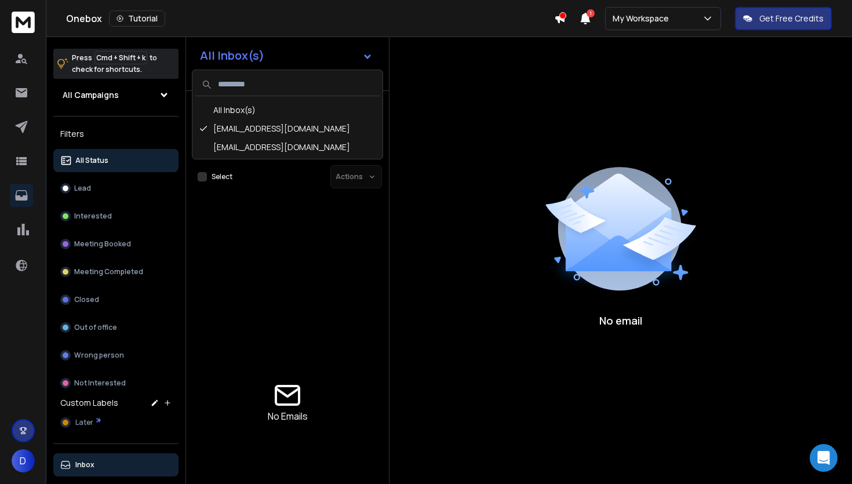
click at [475, 118] on div "No email" at bounding box center [621, 243] width 463 height 412
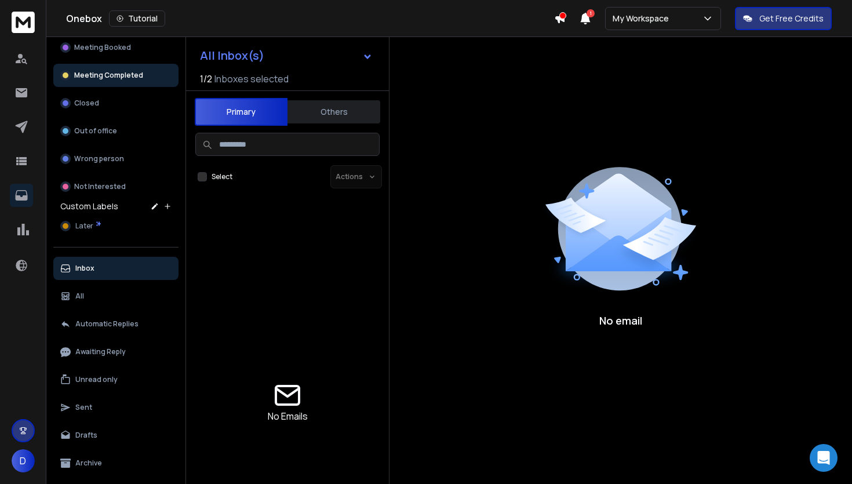
scroll to position [206, 0]
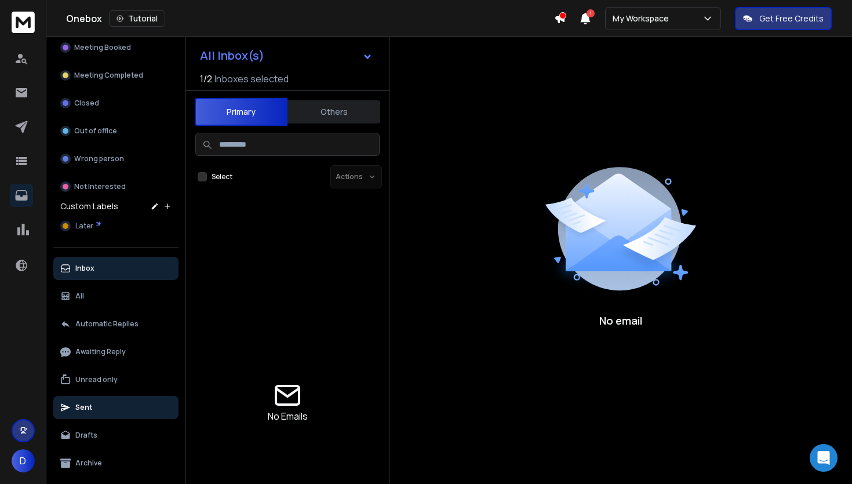
click at [102, 401] on button "Sent" at bounding box center [115, 407] width 125 height 23
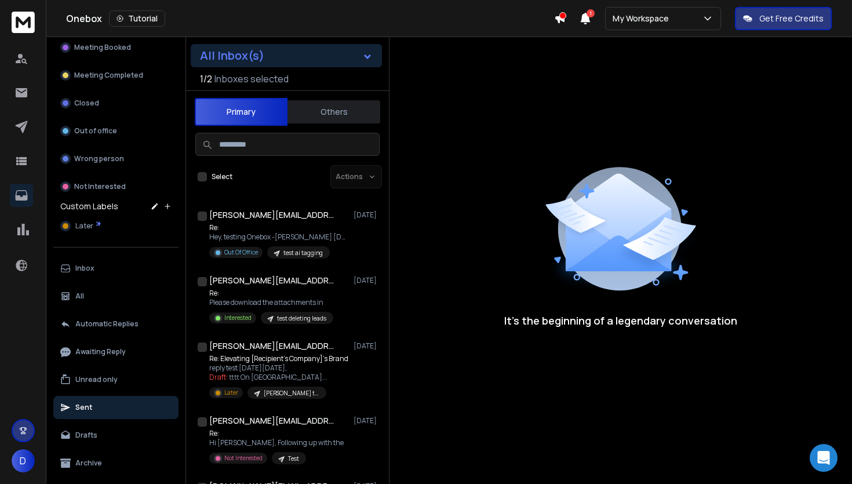
click at [318, 64] on button "All Inbox(s)" at bounding box center [286, 55] width 191 height 23
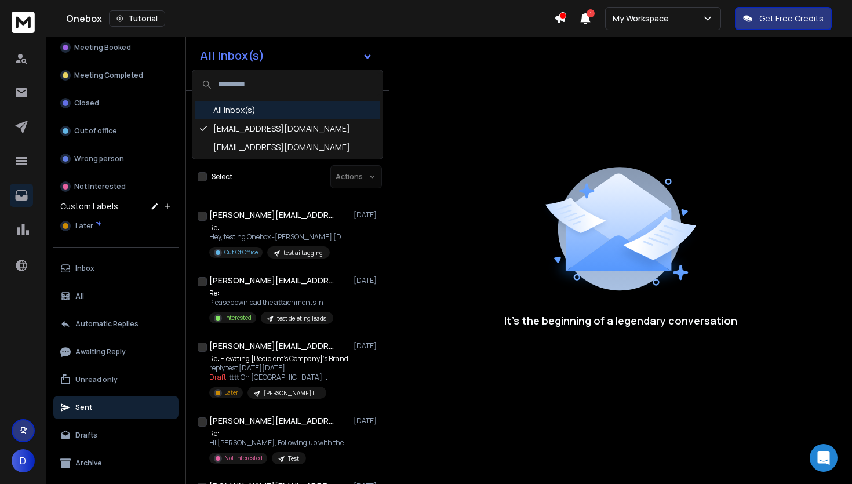
click at [248, 115] on div "All Inbox(s)" at bounding box center [288, 110] width 186 height 19
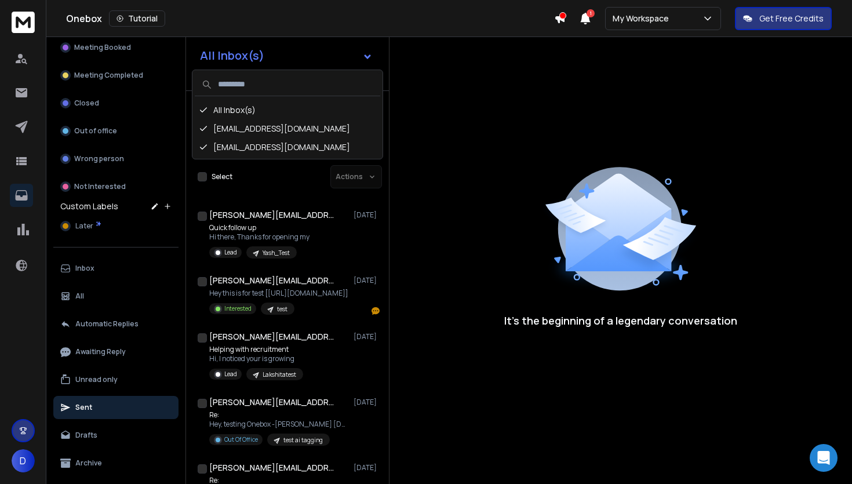
click at [501, 83] on div "It’s the beginning of a legendary conversation" at bounding box center [621, 243] width 463 height 412
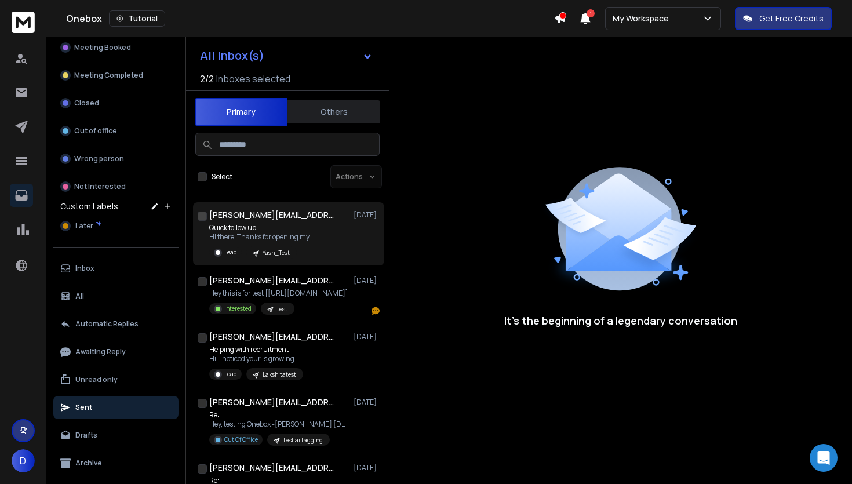
click at [321, 223] on div "Quick follow up Hi there, Thanks for opening my Lead Yash_Test" at bounding box center [294, 240] width 170 height 35
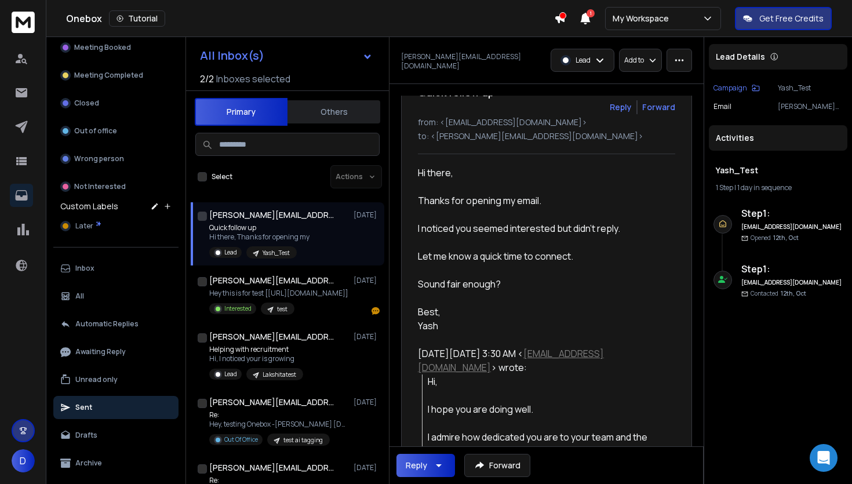
scroll to position [0, 0]
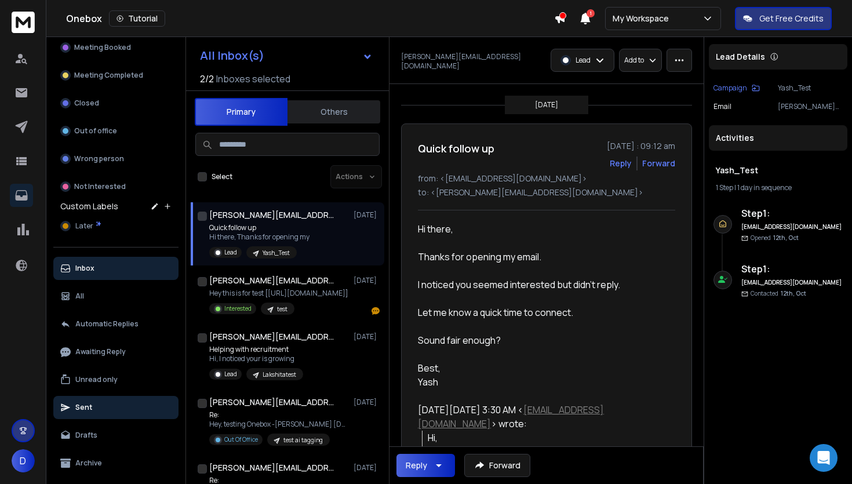
click at [106, 257] on button "Inbox" at bounding box center [115, 268] width 125 height 23
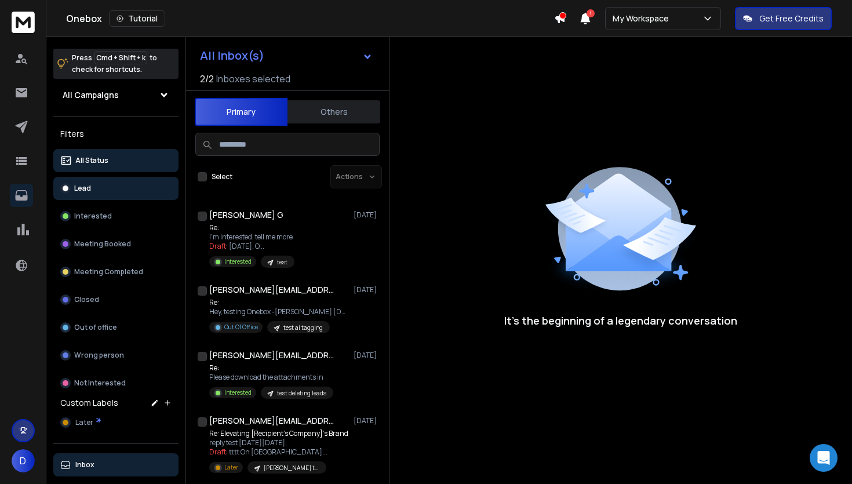
click at [95, 193] on button "Lead" at bounding box center [115, 188] width 125 height 23
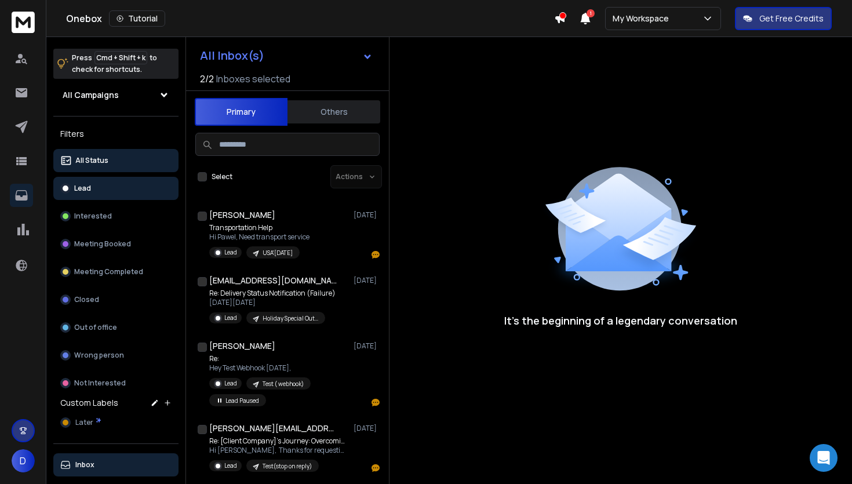
click at [108, 170] on button "All Status" at bounding box center [115, 160] width 125 height 23
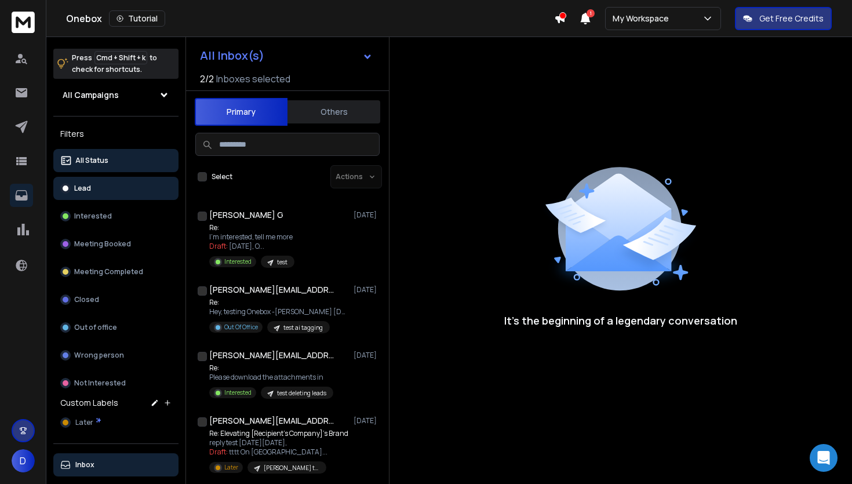
click at [86, 191] on p "Lead" at bounding box center [82, 188] width 17 height 9
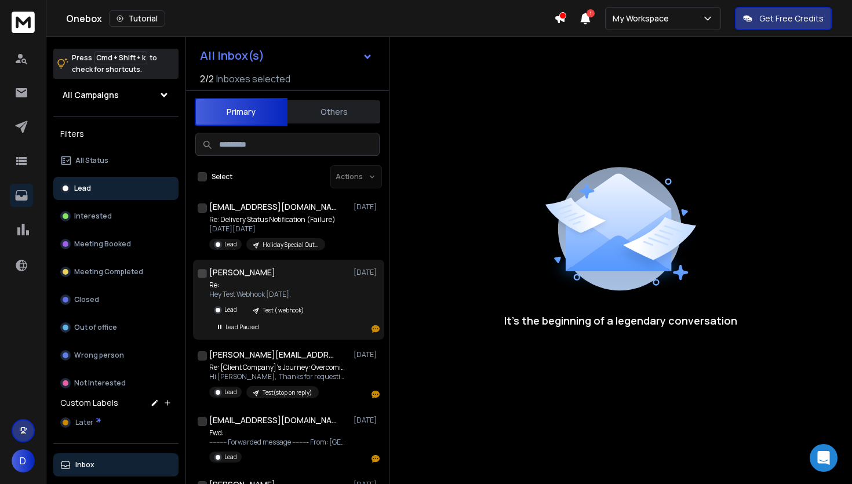
scroll to position [75, 0]
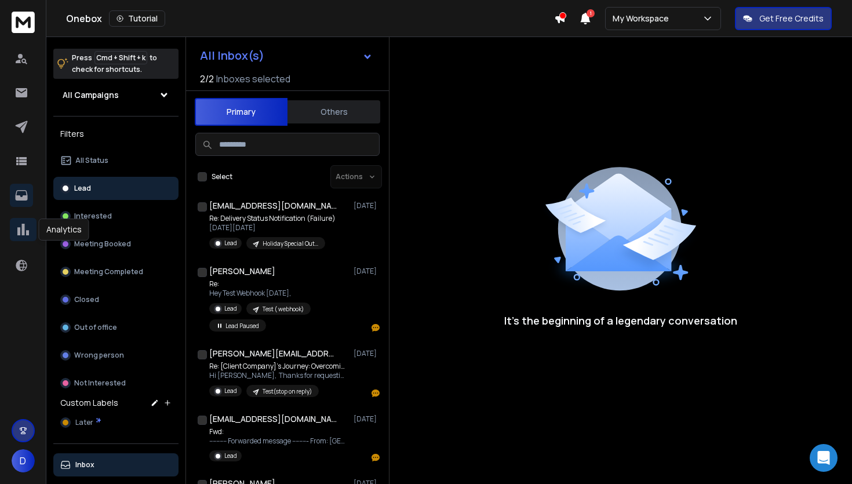
click at [16, 234] on icon at bounding box center [22, 229] width 17 height 17
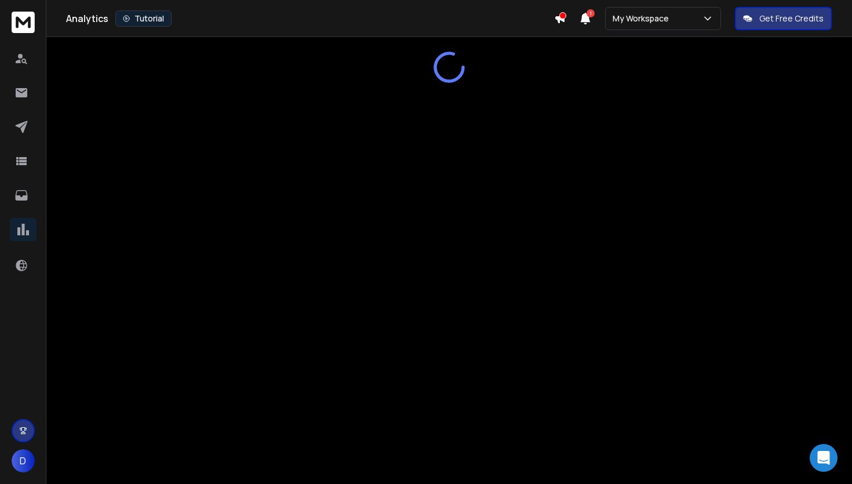
click at [143, 23] on button "Tutorial" at bounding box center [143, 18] width 56 height 16
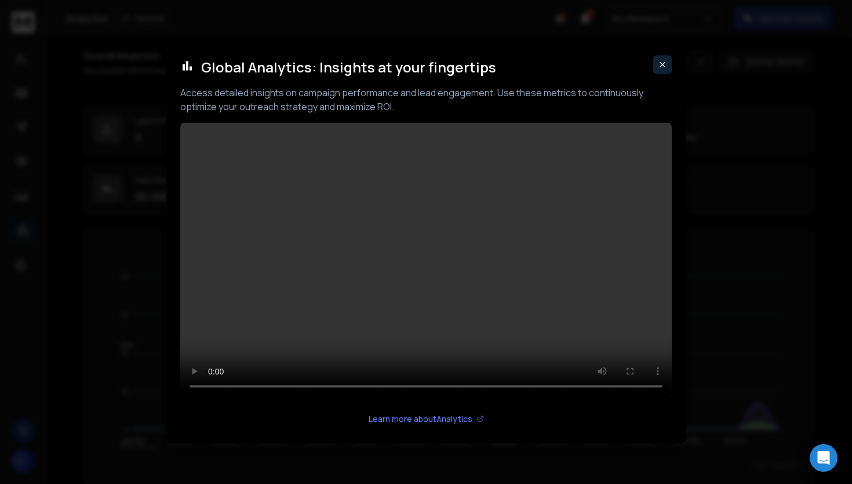
click at [664, 67] on icon at bounding box center [662, 64] width 9 height 9
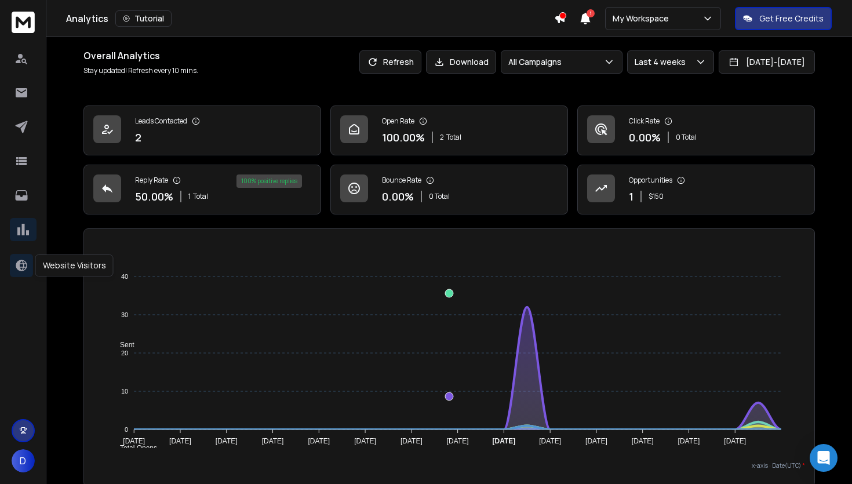
click at [13, 264] on link at bounding box center [21, 265] width 23 height 23
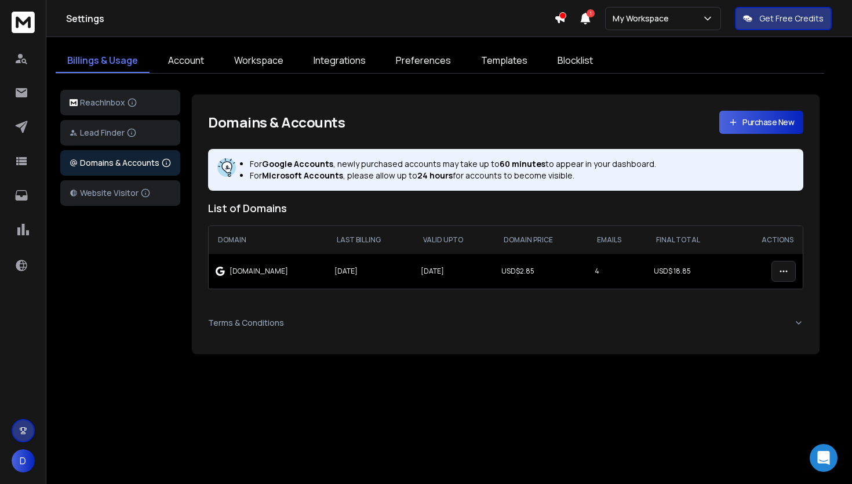
click at [125, 112] on button "ReachInbox" at bounding box center [120, 103] width 120 height 26
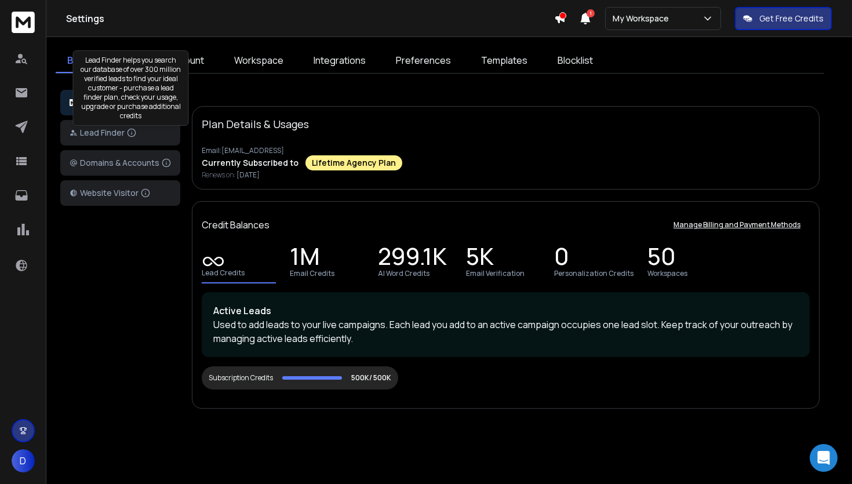
click at [127, 129] on icon "button" at bounding box center [131, 132] width 9 height 9
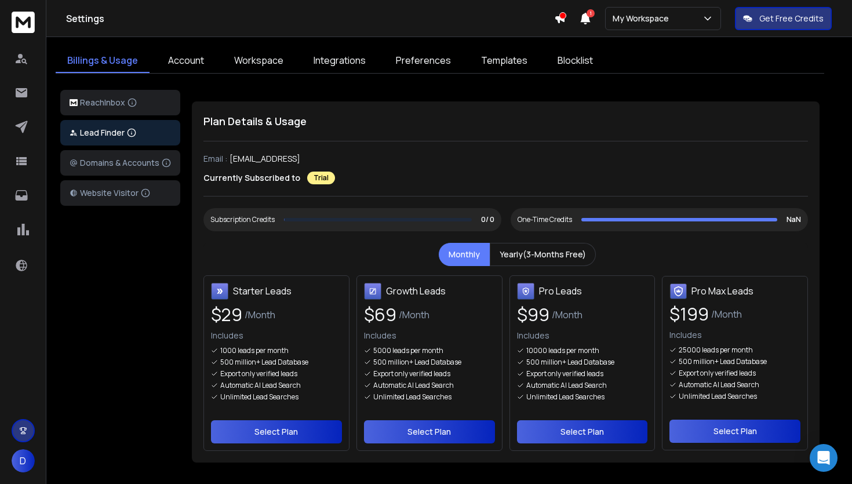
click at [103, 162] on button "Domains & Accounts" at bounding box center [120, 163] width 120 height 26
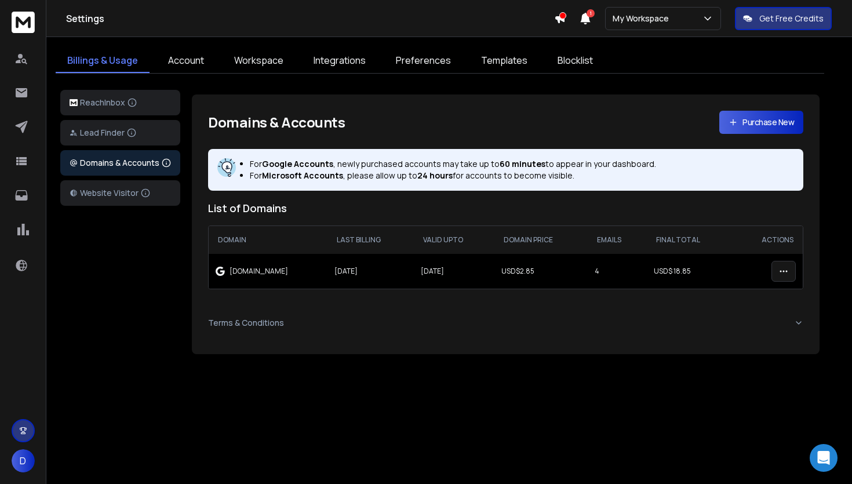
click at [103, 206] on div "ReachInbox Lead Finder Domains & Accounts Website Visitor Domains & Accounts Pu…" at bounding box center [439, 276] width 759 height 373
click at [112, 188] on button "Website Visitor" at bounding box center [120, 193] width 120 height 26
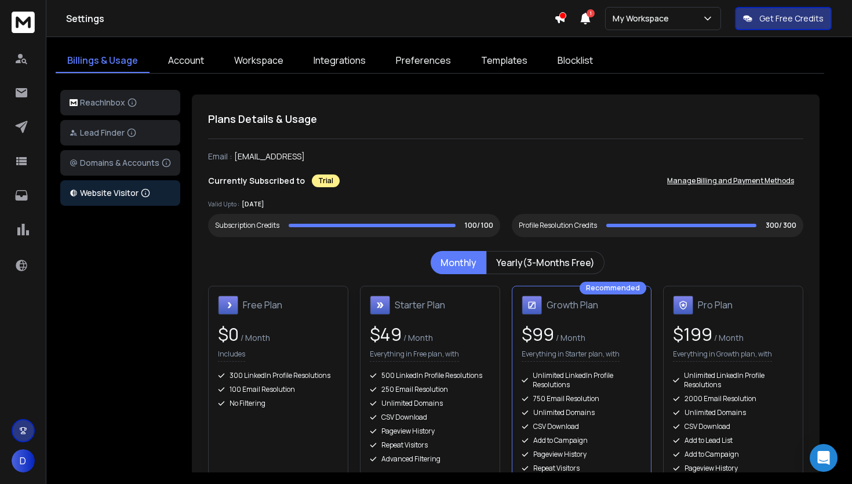
click at [194, 63] on link "Account" at bounding box center [186, 61] width 59 height 24
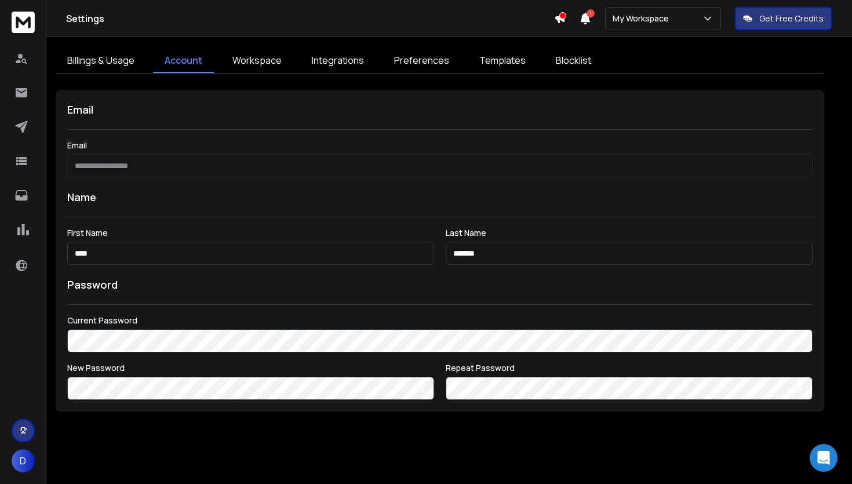
click at [256, 63] on link "Workspace" at bounding box center [257, 61] width 72 height 24
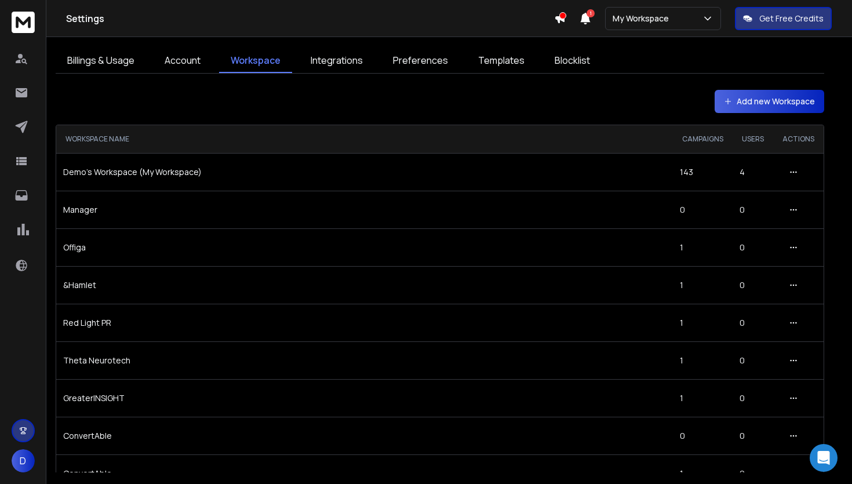
click at [130, 56] on link "Billings & Usage" at bounding box center [101, 61] width 90 height 24
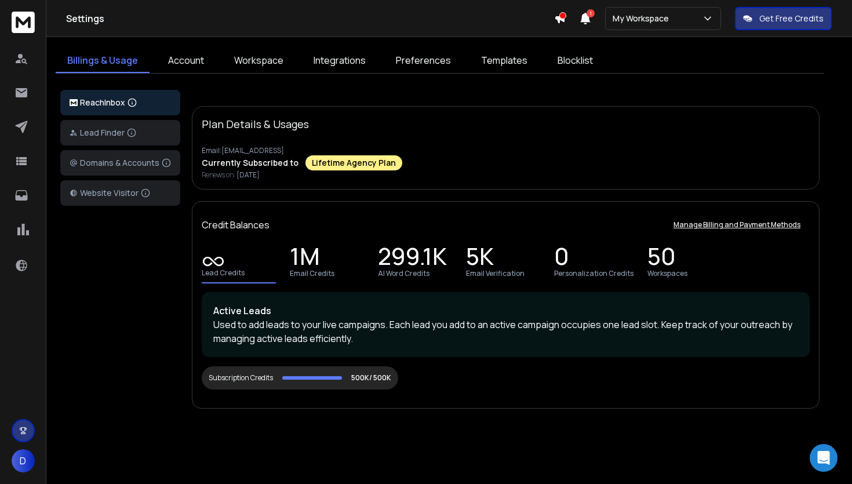
click at [121, 137] on button "Lead Finder" at bounding box center [120, 133] width 120 height 26
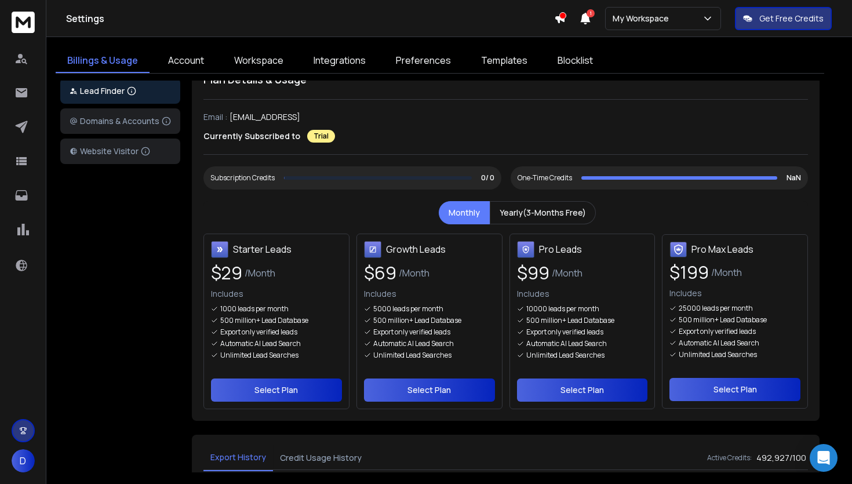
scroll to position [41, 0]
